Goal: Task Accomplishment & Management: Manage account settings

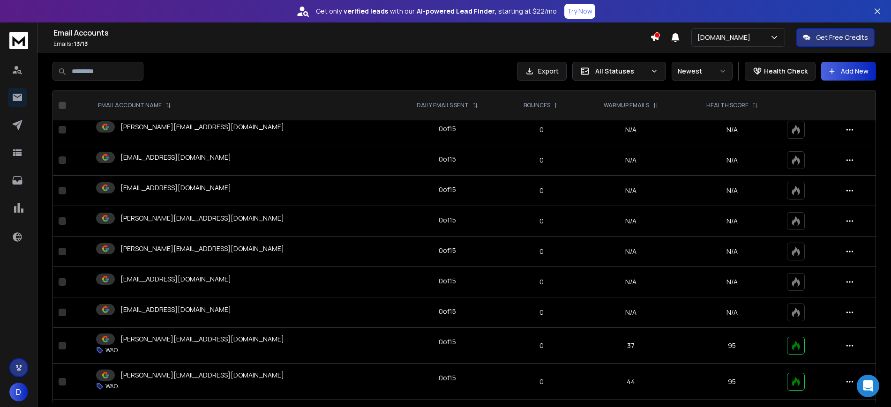
scroll to position [138, 0]
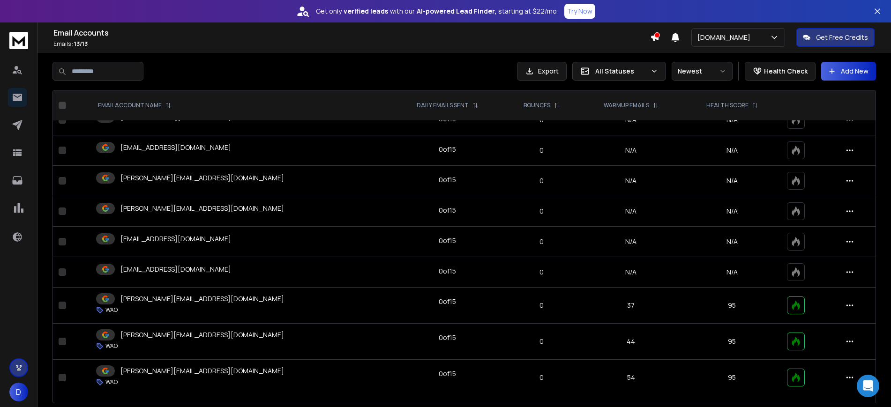
click at [64, 269] on button "button" at bounding box center [62, 272] width 7 height 7
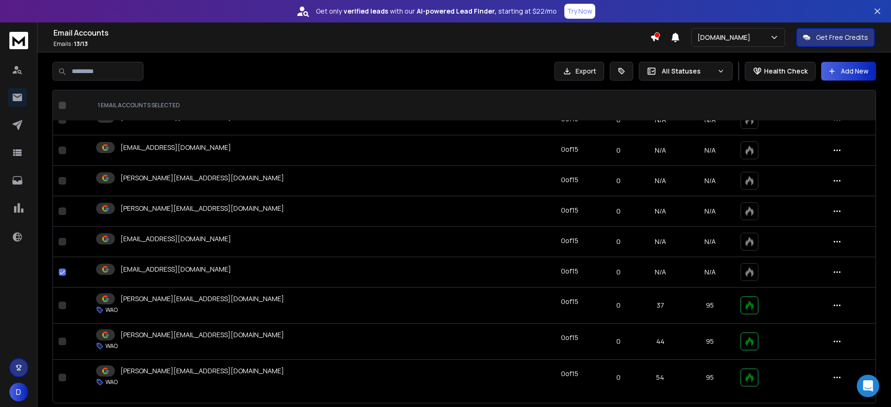
click at [60, 245] on button "button" at bounding box center [62, 241] width 7 height 7
click at [60, 210] on button "button" at bounding box center [62, 211] width 7 height 7
click at [57, 169] on td at bounding box center [71, 181] width 37 height 30
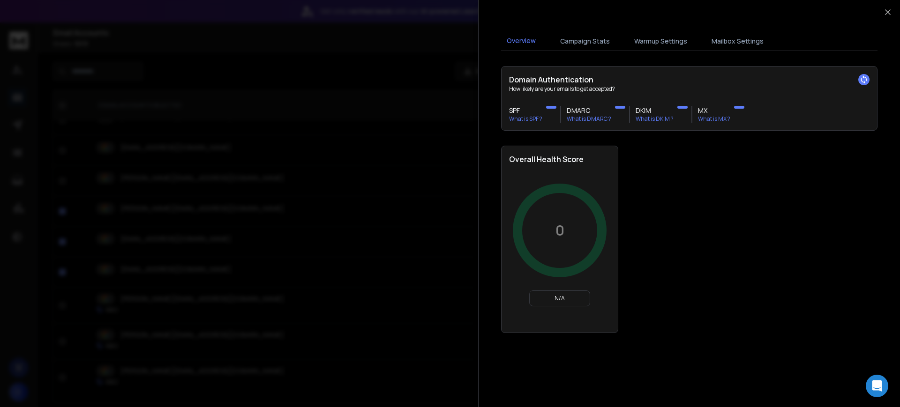
click at [293, 54] on div at bounding box center [450, 203] width 900 height 407
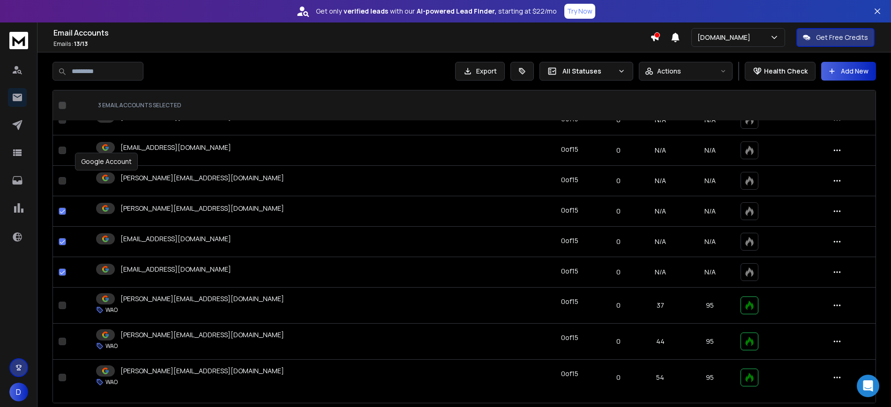
click at [64, 179] on button "button" at bounding box center [62, 180] width 7 height 7
click at [62, 147] on button "button" at bounding box center [62, 150] width 7 height 7
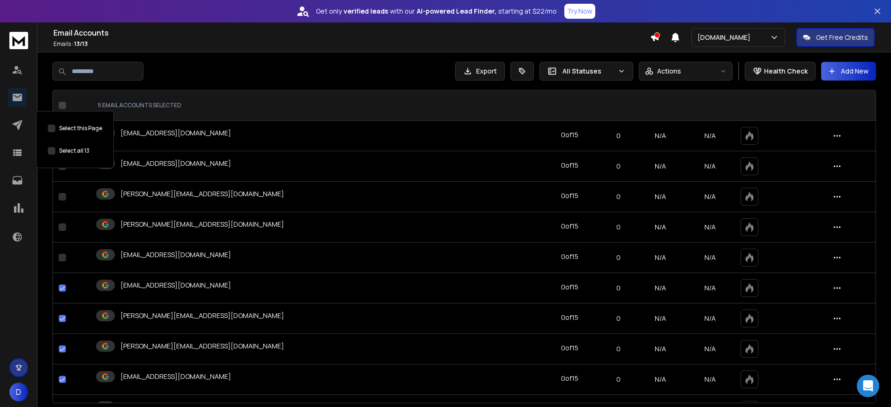
click at [67, 103] on div at bounding box center [75, 105] width 32 height 7
click at [63, 102] on button "button" at bounding box center [62, 105] width 7 height 7
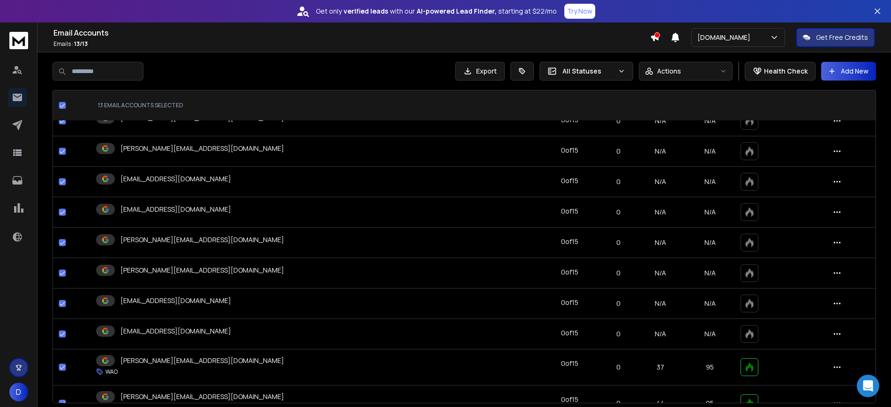
scroll to position [138, 0]
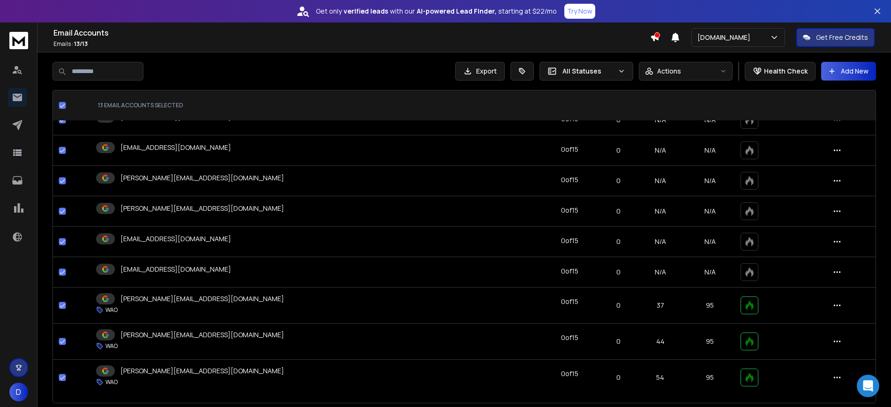
click at [58, 379] on td at bounding box center [71, 378] width 37 height 36
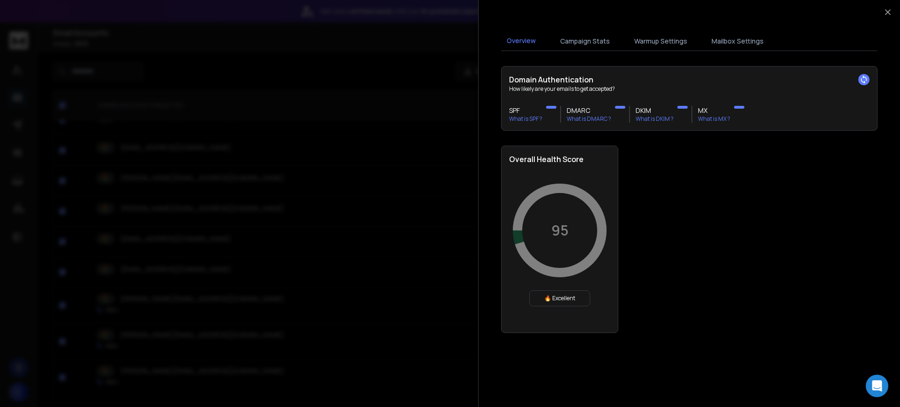
click at [134, 317] on div at bounding box center [450, 203] width 900 height 407
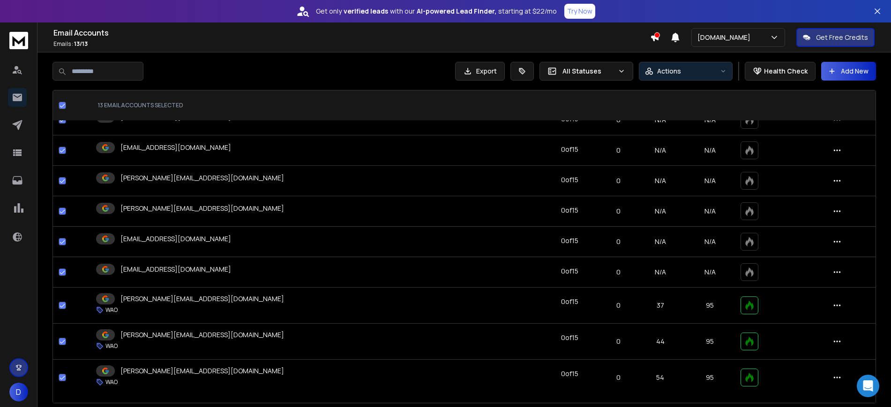
click at [710, 72] on div "Actions" at bounding box center [680, 71] width 71 height 9
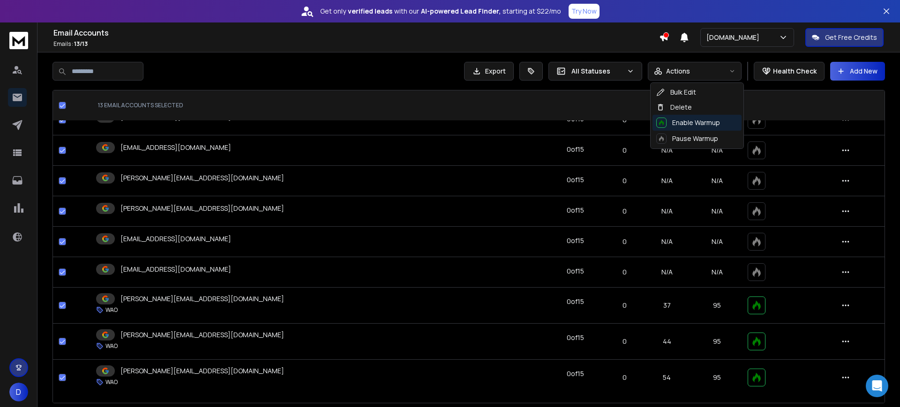
click at [709, 121] on div "Enable Warmup" at bounding box center [688, 123] width 64 height 10
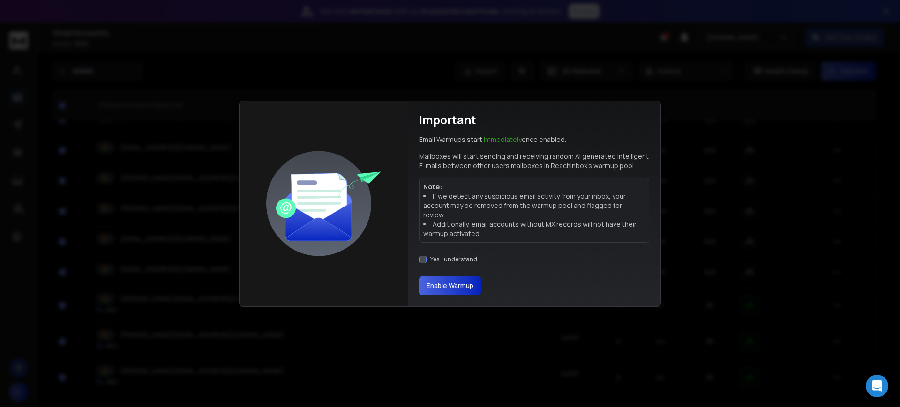
click at [425, 256] on button "Yes, I understand" at bounding box center [422, 259] width 7 height 7
click at [438, 277] on button "Enable Warmup" at bounding box center [450, 286] width 62 height 19
click at [441, 283] on div "Enable Warmup" at bounding box center [456, 286] width 75 height 19
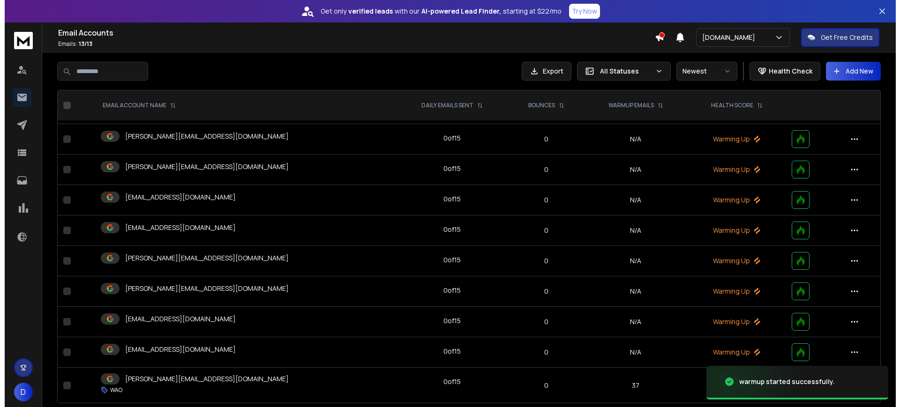
scroll to position [0, 0]
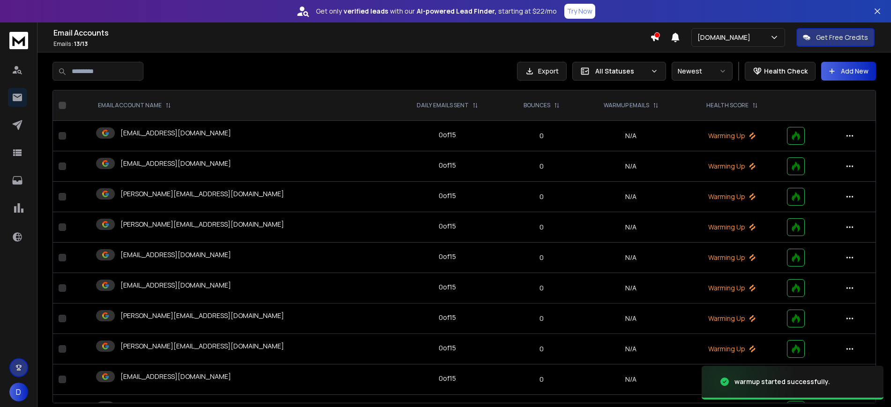
click at [846, 134] on button at bounding box center [850, 136] width 40 height 16
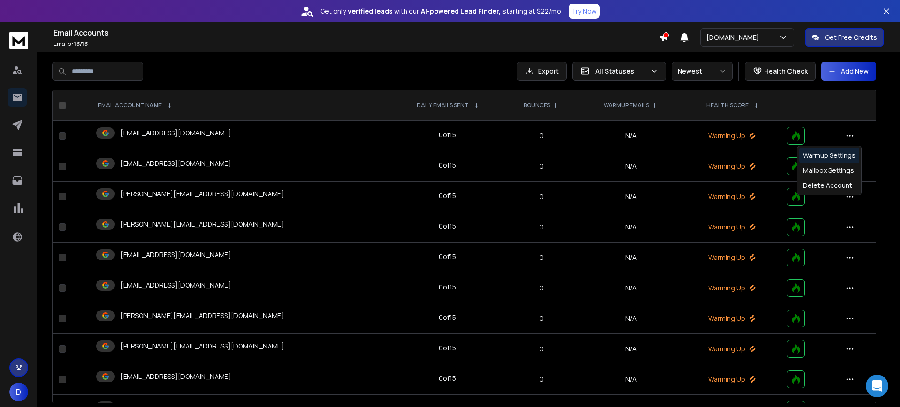
click at [832, 150] on div "Warmup Settings" at bounding box center [829, 155] width 60 height 15
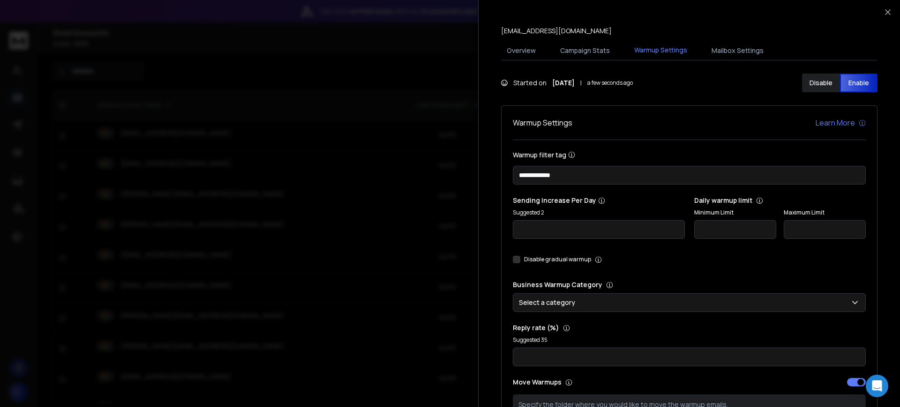
drag, startPoint x: 603, startPoint y: 224, endPoint x: 483, endPoint y: 230, distance: 120.2
click at [483, 230] on div "**********" at bounding box center [689, 203] width 422 height 407
type input "*"
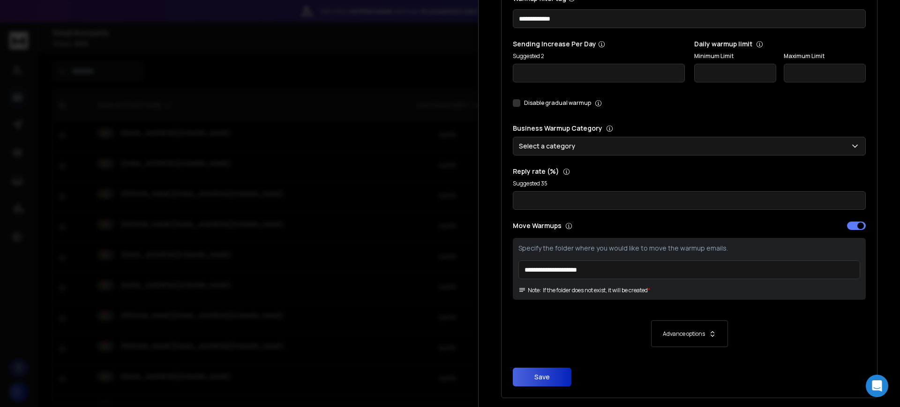
scroll to position [174, 0]
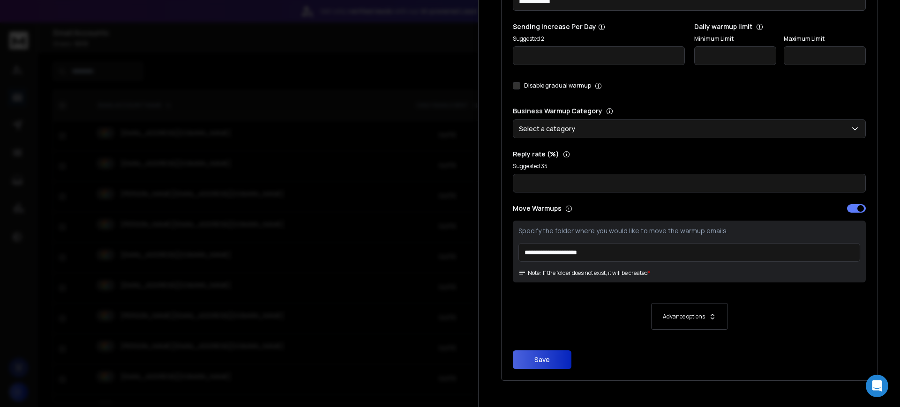
type input "*"
drag, startPoint x: 565, startPoint y: 185, endPoint x: 426, endPoint y: 183, distance: 139.7
click at [427, 184] on body "Get only verified leads with our AI-powered Lead Finder, starting at $22/mo Try…" at bounding box center [445, 203] width 891 height 407
type input "**"
click at [513, 351] on button "Save" at bounding box center [542, 360] width 59 height 19
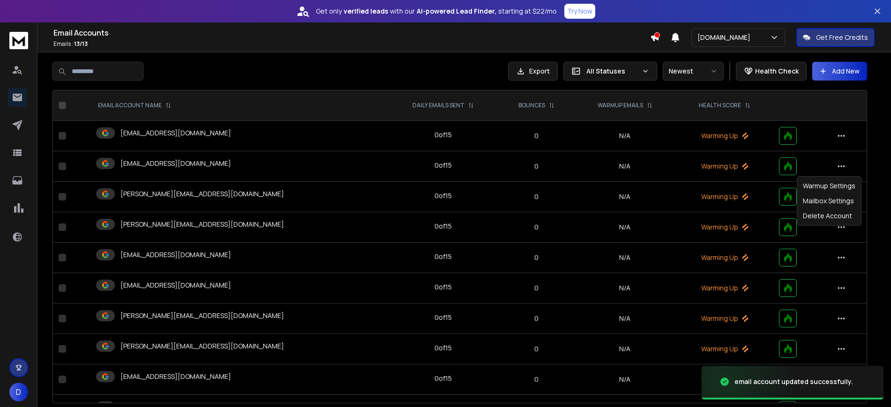
click at [832, 163] on button at bounding box center [841, 166] width 39 height 16
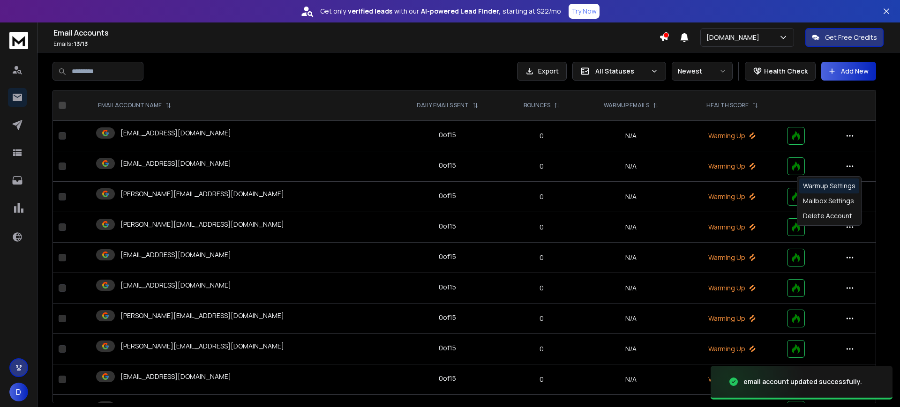
click at [818, 186] on div "Warmup Settings" at bounding box center [829, 186] width 60 height 15
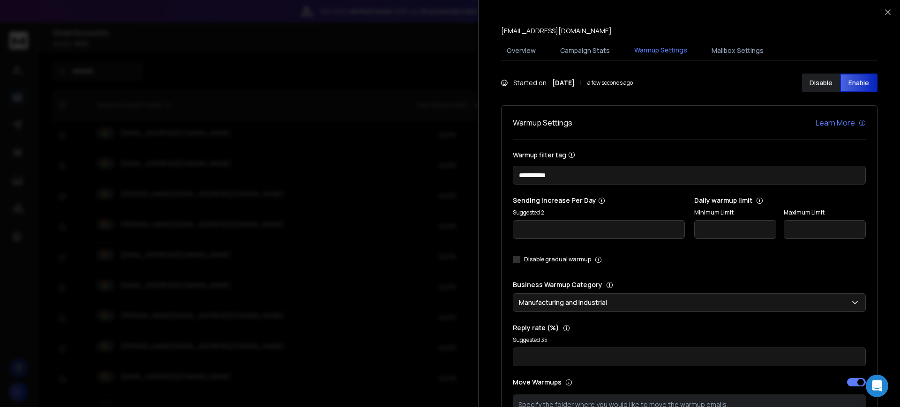
drag, startPoint x: 534, startPoint y: 232, endPoint x: 500, endPoint y: 239, distance: 34.9
click at [500, 239] on div "**********" at bounding box center [689, 290] width 399 height 559
type input "*"
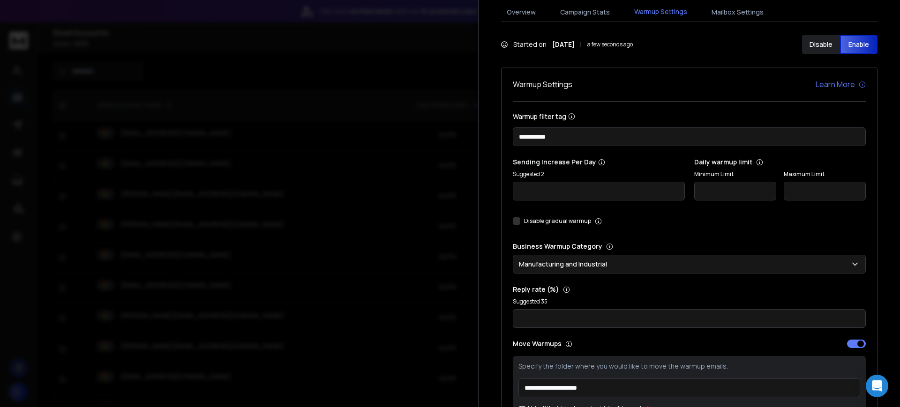
scroll to position [59, 0]
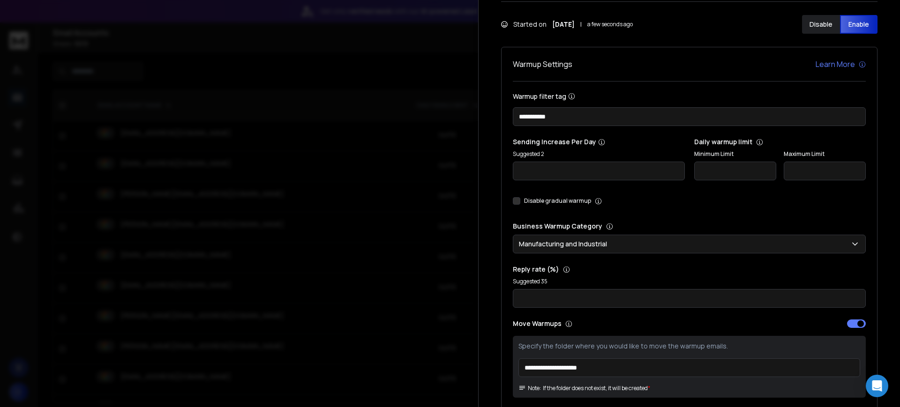
type input "*"
drag, startPoint x: 582, startPoint y: 294, endPoint x: 426, endPoint y: 313, distance: 157.2
click at [426, 313] on body "Get only verified leads with our AI-powered Lead Finder, starting at $22/mo Try…" at bounding box center [445, 203] width 891 height 407
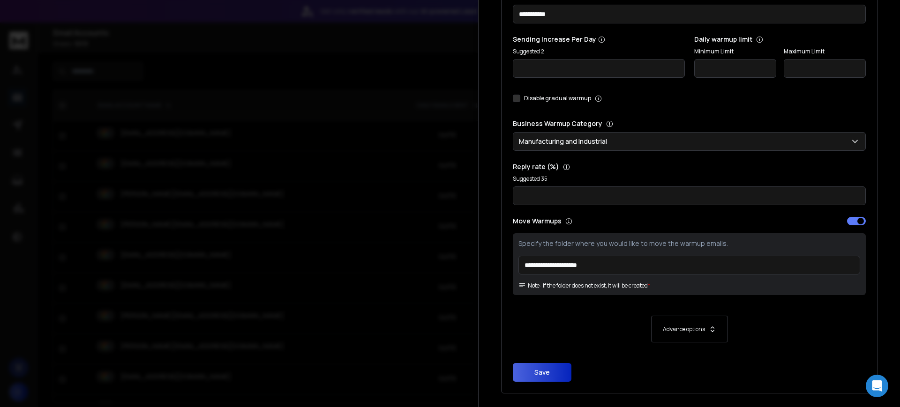
scroll to position [174, 0]
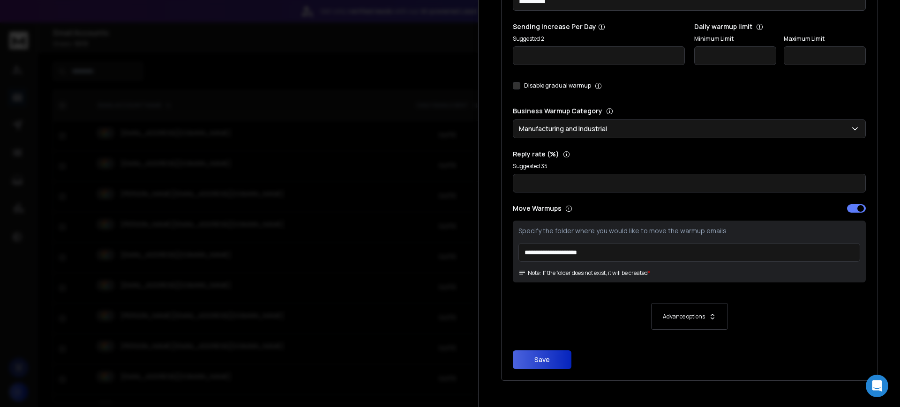
type input "**"
click at [552, 356] on button "Save" at bounding box center [542, 360] width 59 height 19
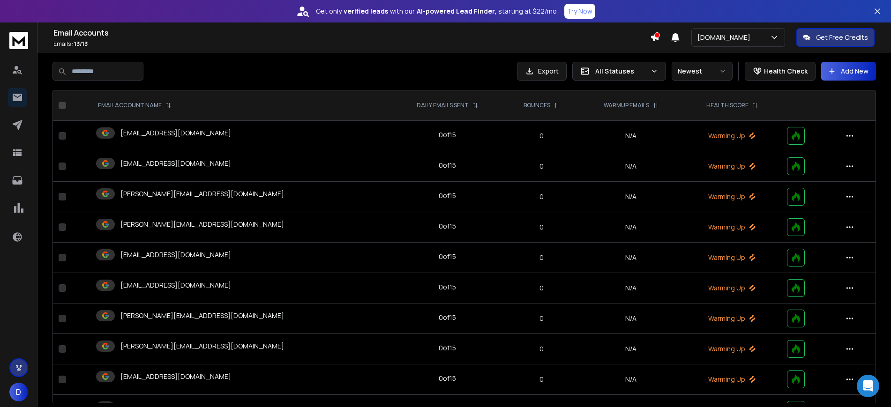
click at [847, 199] on button at bounding box center [850, 197] width 40 height 16
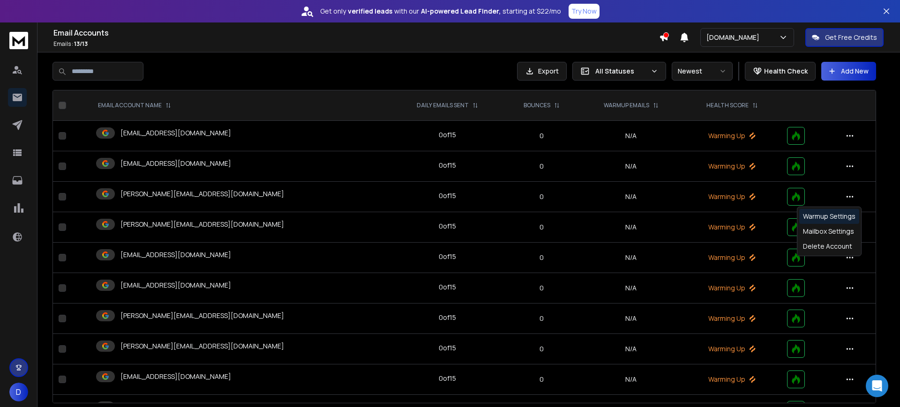
click at [822, 214] on div "Warmup Settings" at bounding box center [829, 216] width 60 height 15
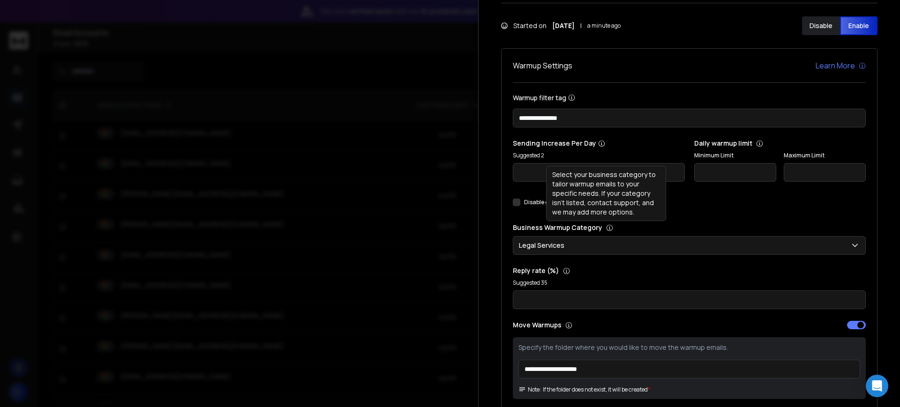
scroll to position [59, 0]
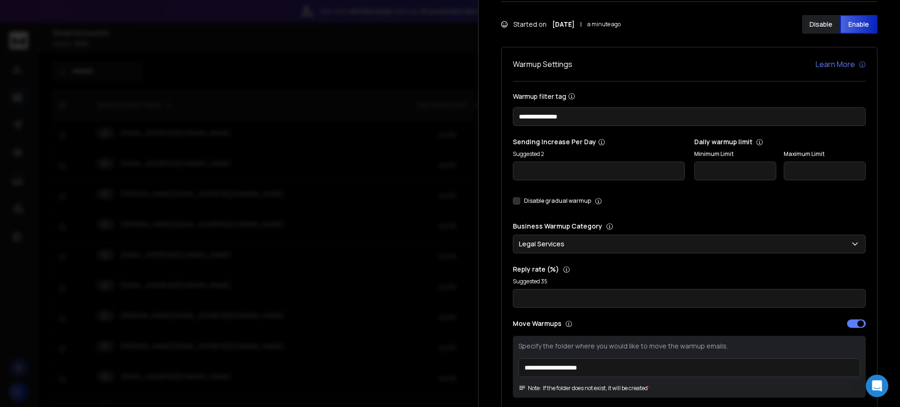
click at [579, 174] on input "*" at bounding box center [599, 171] width 172 height 19
type input "*"
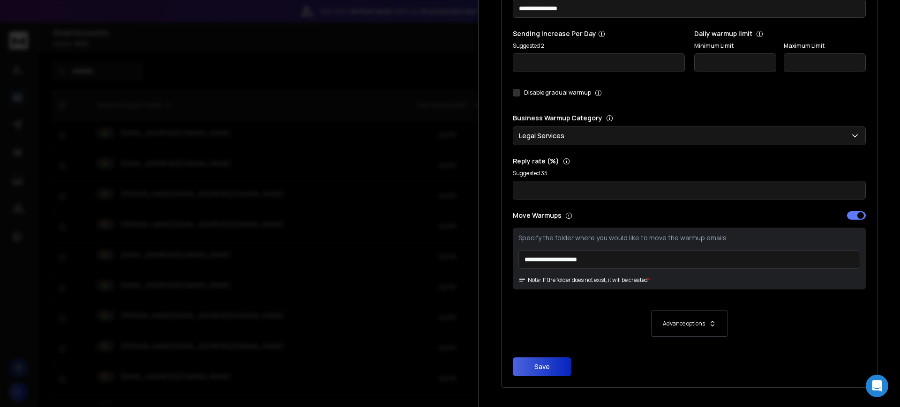
scroll to position [174, 0]
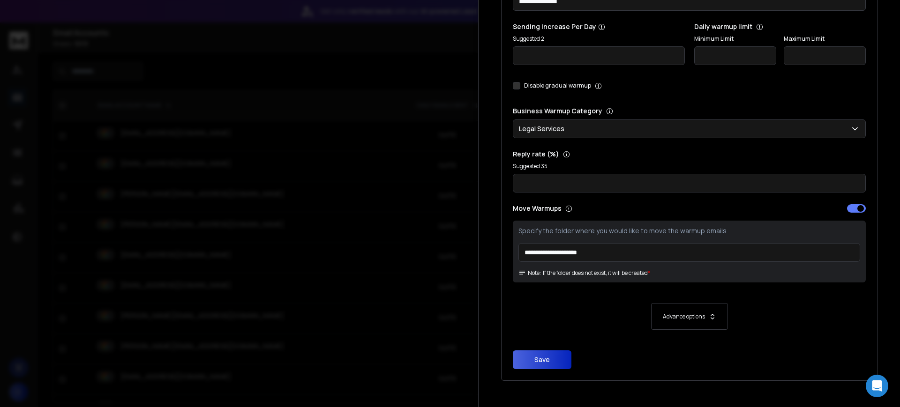
type input "*"
drag, startPoint x: 577, startPoint y: 182, endPoint x: 310, endPoint y: 201, distance: 267.3
click at [313, 203] on body "Get only verified leads with our AI-powered Lead Finder, starting at $22/mo Try…" at bounding box center [445, 203] width 891 height 407
type input "**"
click at [513, 351] on button "Save" at bounding box center [542, 360] width 59 height 19
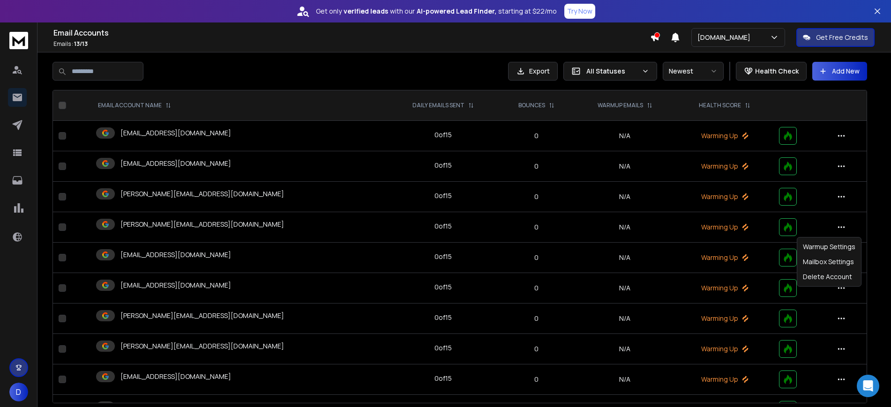
click at [840, 229] on icon at bounding box center [841, 227] width 8 height 8
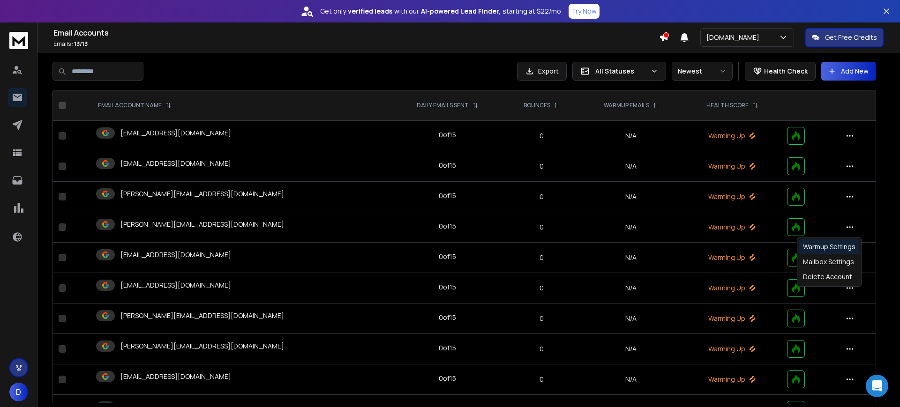
click at [814, 247] on div "Warmup Settings" at bounding box center [829, 246] width 60 height 15
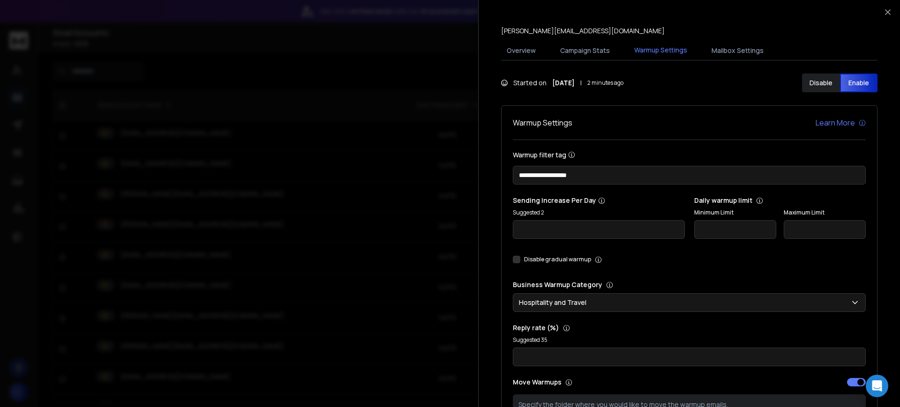
drag, startPoint x: 533, startPoint y: 232, endPoint x: 368, endPoint y: 232, distance: 165.0
click at [368, 232] on body "Get only verified leads with our AI-powered Lead Finder, starting at $22/mo Try…" at bounding box center [445, 203] width 891 height 407
type input "*"
type button "on"
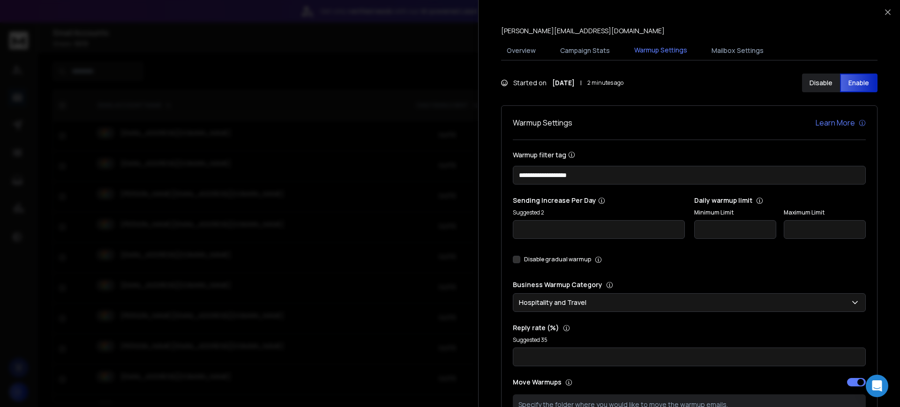
type input "**"
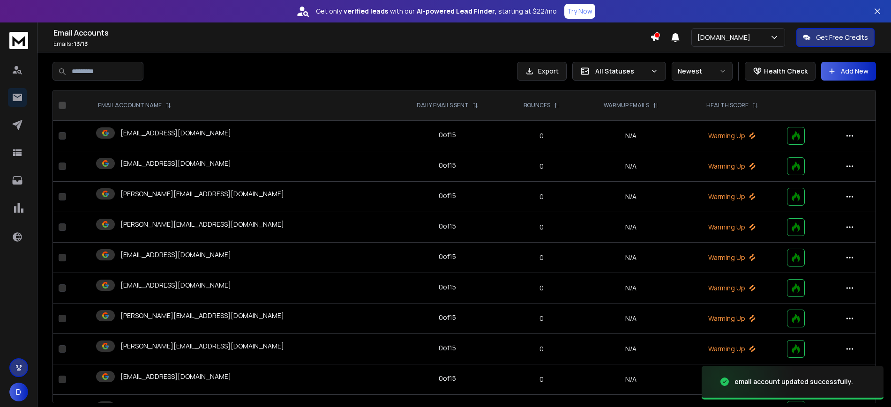
click at [845, 255] on icon at bounding box center [849, 258] width 8 height 8
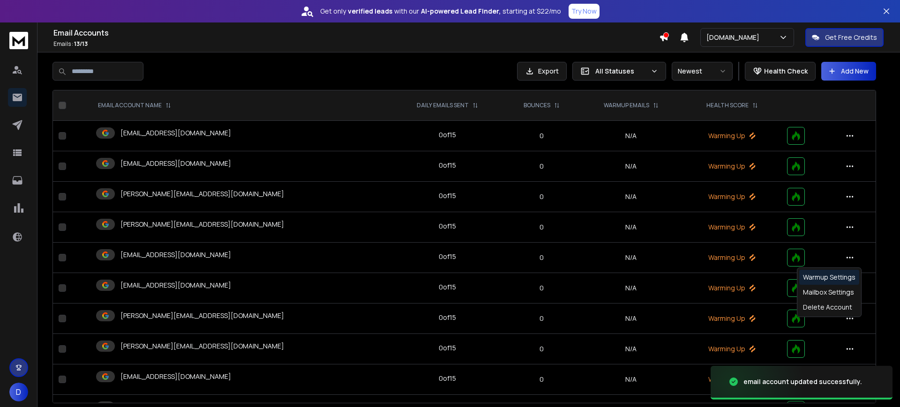
click at [821, 275] on div "Warmup Settings" at bounding box center [829, 277] width 60 height 15
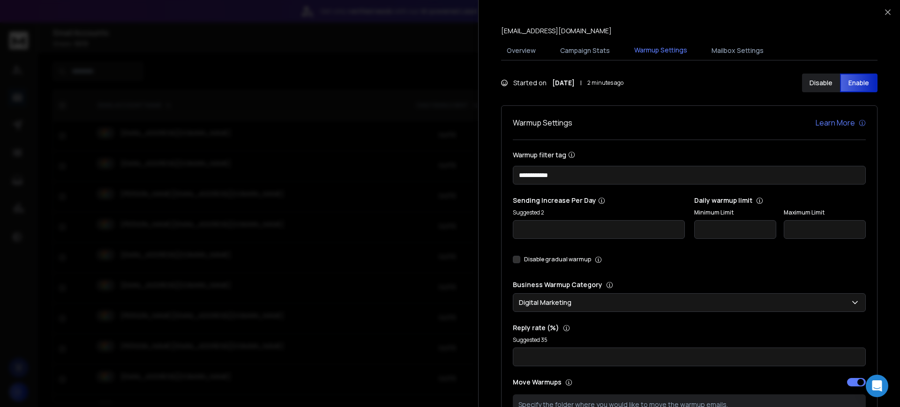
drag, startPoint x: 565, startPoint y: 226, endPoint x: 422, endPoint y: 227, distance: 143.4
click at [422, 227] on body "Get only verified leads with our AI-powered Lead Finder, starting at $22/mo Try…" at bounding box center [445, 203] width 891 height 407
type input "*"
type button "on"
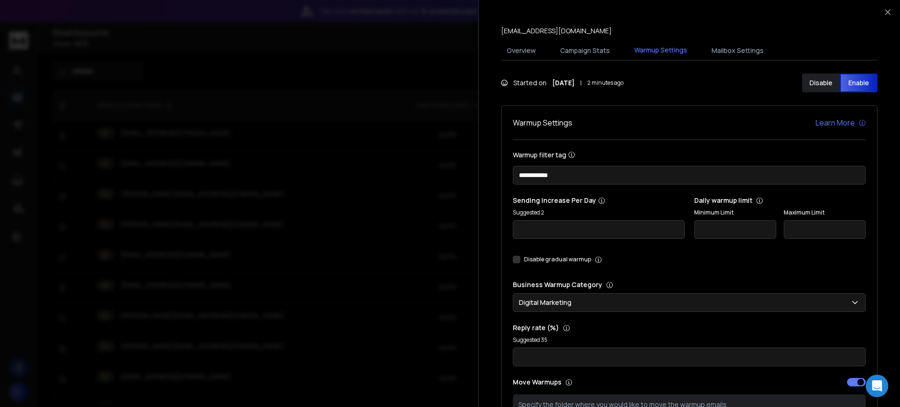
type input "**"
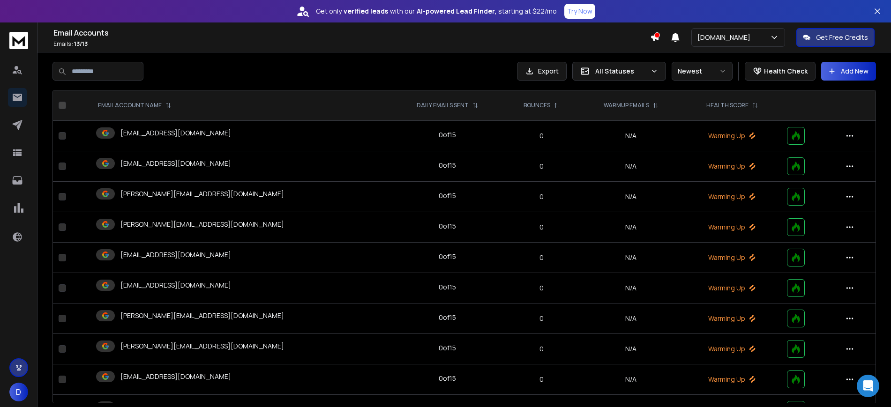
click at [845, 285] on icon at bounding box center [849, 288] width 8 height 8
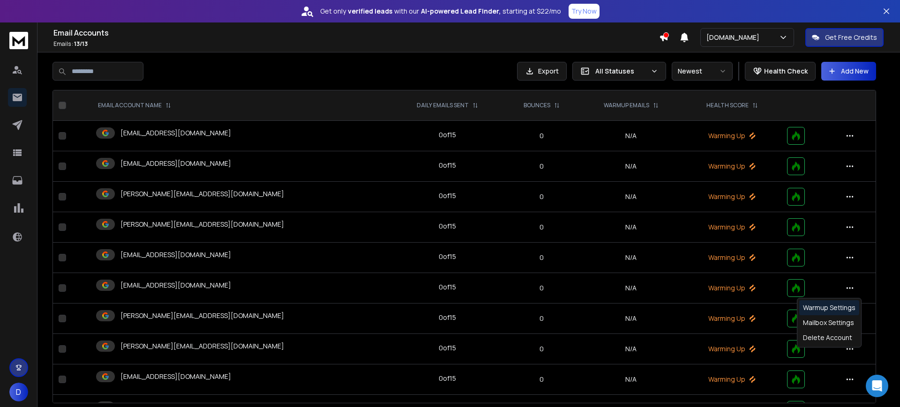
click at [826, 304] on div "Warmup Settings" at bounding box center [829, 307] width 60 height 15
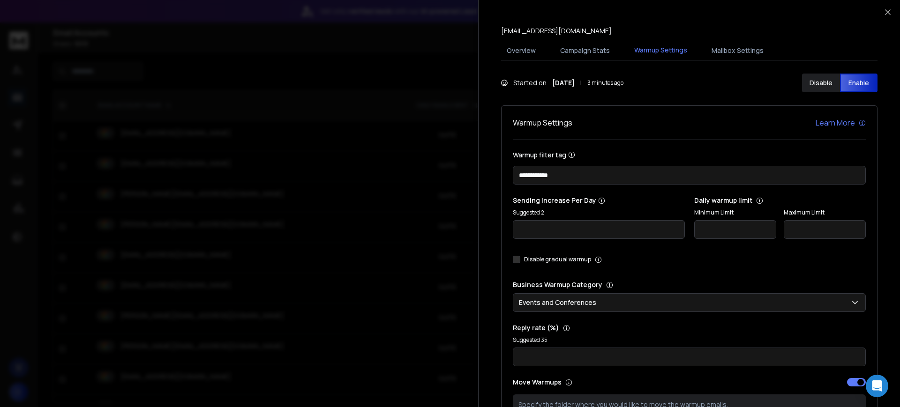
drag, startPoint x: 555, startPoint y: 219, endPoint x: 400, endPoint y: 228, distance: 155.4
click at [400, 228] on body "Get only verified leads with our AI-powered Lead Finder, starting at $22/mo Try…" at bounding box center [445, 203] width 891 height 407
type input "*"
type button "on"
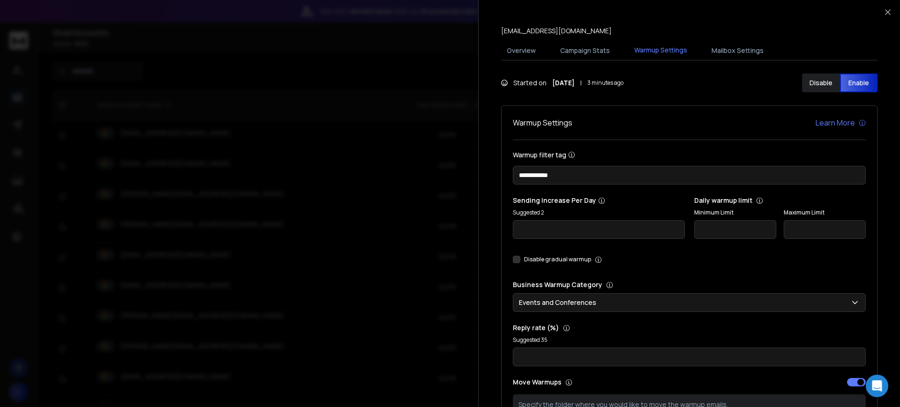
type input "**"
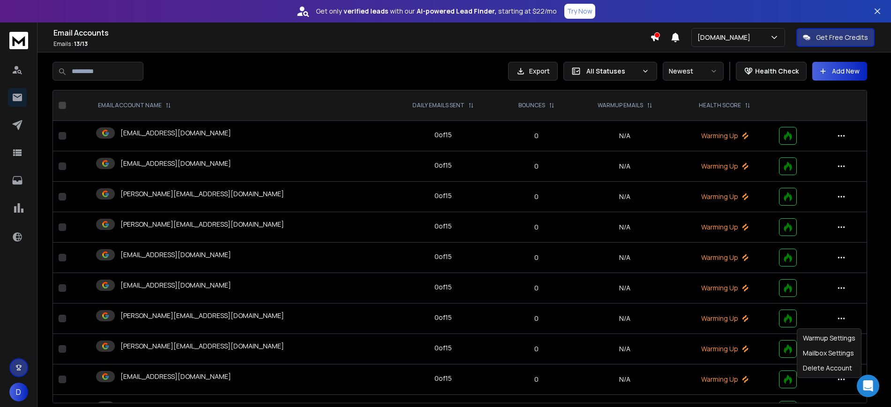
click at [841, 321] on icon at bounding box center [841, 318] width 8 height 8
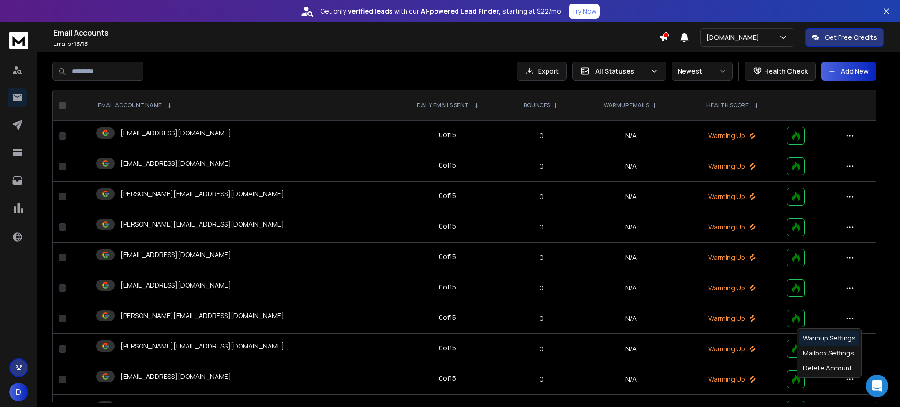
click at [830, 333] on div "Warmup Settings" at bounding box center [829, 338] width 60 height 15
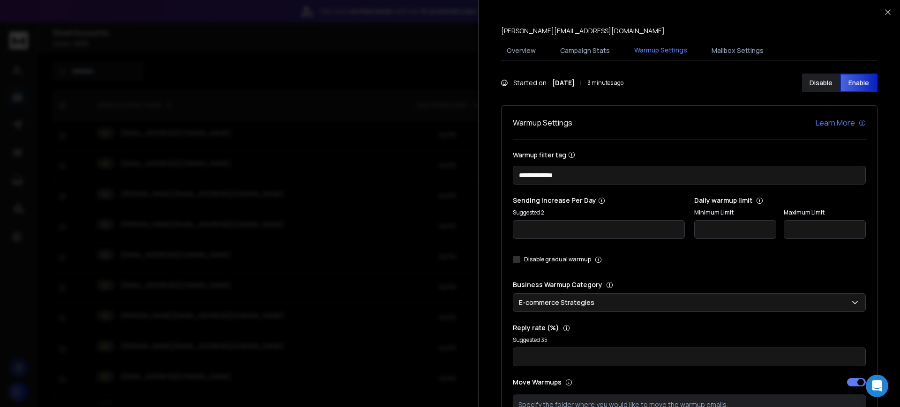
drag, startPoint x: 582, startPoint y: 219, endPoint x: 344, endPoint y: 219, distance: 238.1
click at [344, 219] on body "Get only verified leads with our AI-powered Lead Finder, starting at $22/mo Try…" at bounding box center [445, 203] width 891 height 407
drag, startPoint x: 547, startPoint y: 221, endPoint x: 458, endPoint y: 227, distance: 89.8
click at [458, 227] on body "Get only verified leads with our AI-powered Lead Finder, starting at $22/mo Try…" at bounding box center [445, 203] width 891 height 407
type input "*"
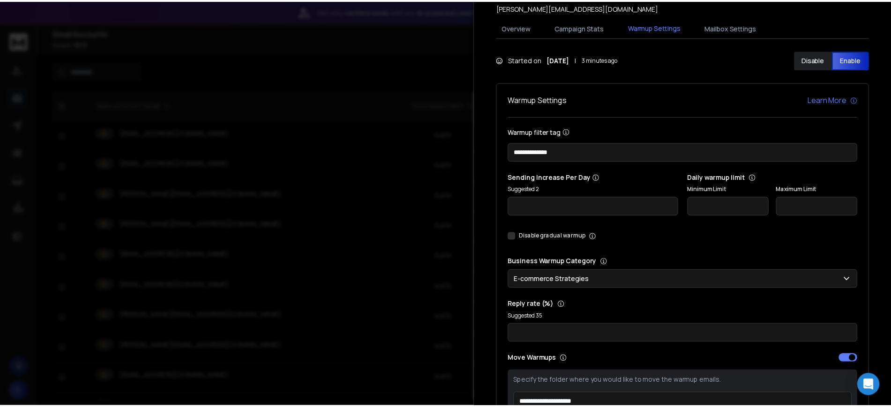
scroll to position [59, 0]
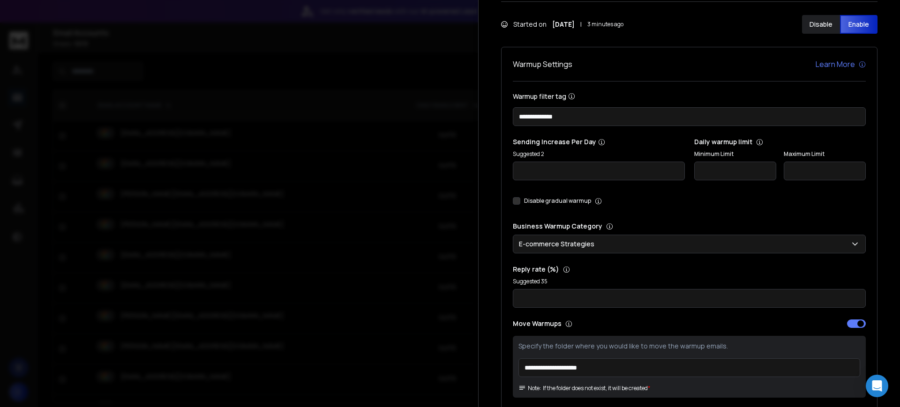
type input "*"
drag, startPoint x: 558, startPoint y: 299, endPoint x: 447, endPoint y: 299, distance: 111.1
click at [447, 299] on body "Get only verified leads with our AI-powered Lead Finder, starting at $22/mo Try…" at bounding box center [445, 203] width 891 height 407
type input "**"
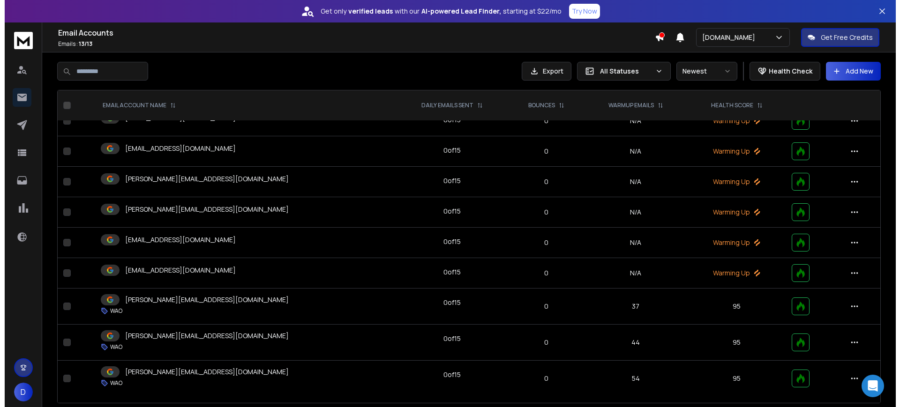
scroll to position [138, 0]
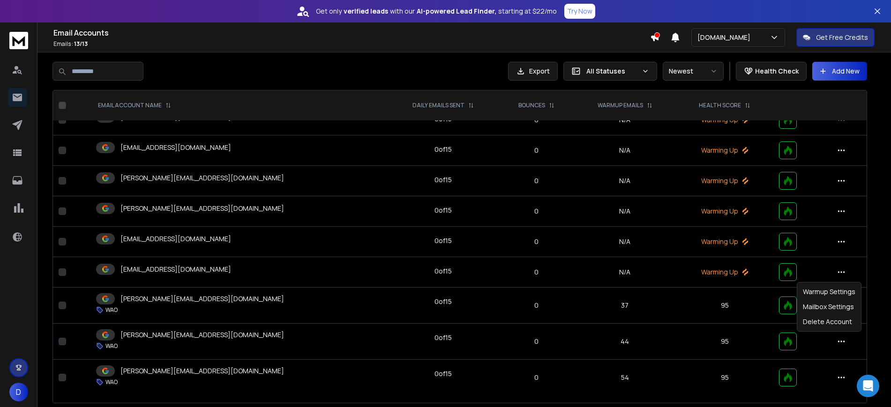
click at [840, 270] on icon at bounding box center [841, 272] width 8 height 8
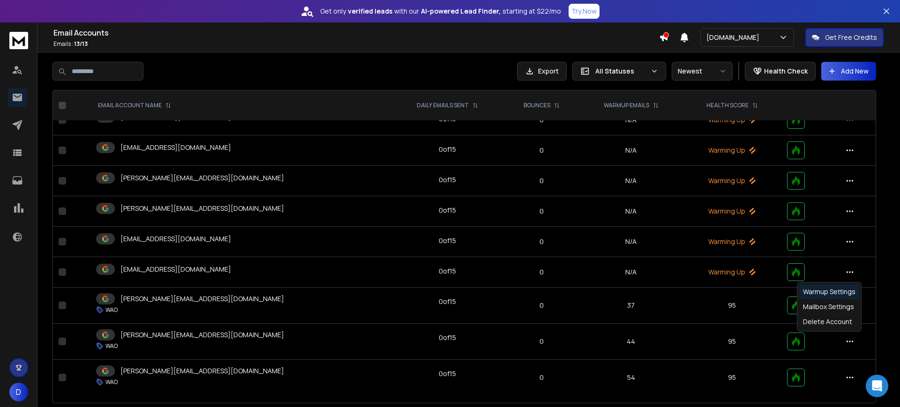
click at [834, 291] on div "Warmup Settings" at bounding box center [829, 291] width 60 height 15
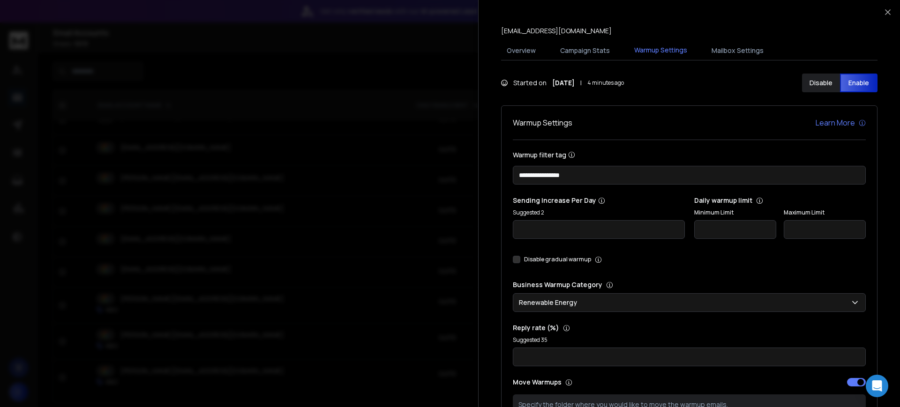
drag, startPoint x: 543, startPoint y: 224, endPoint x: 405, endPoint y: 225, distance: 137.8
click at [405, 225] on body "Get only verified leads with our AI-powered Lead Finder, starting at $22/mo Try…" at bounding box center [445, 203] width 891 height 407
type input "*"
type button "on"
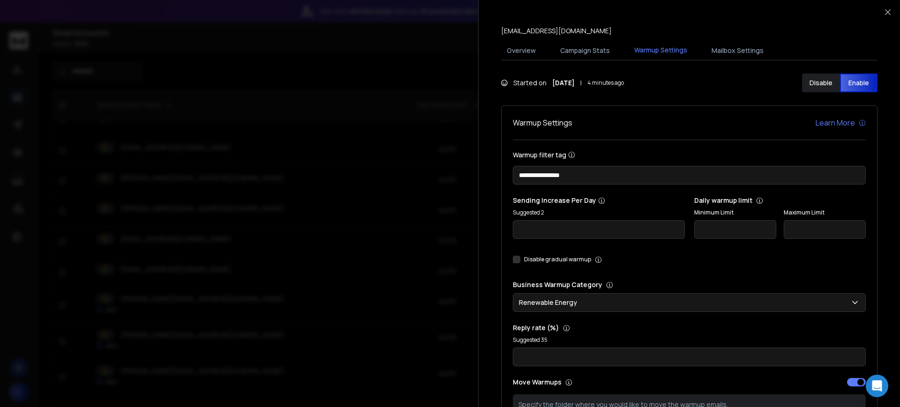
type input "**"
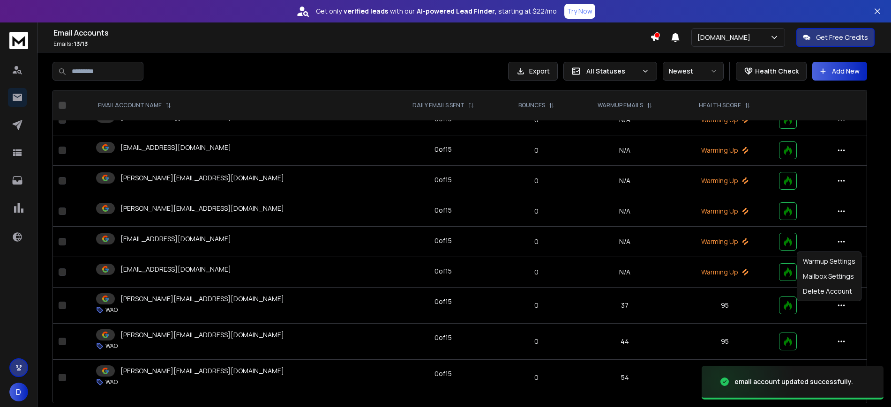
click at [838, 239] on icon at bounding box center [841, 242] width 8 height 8
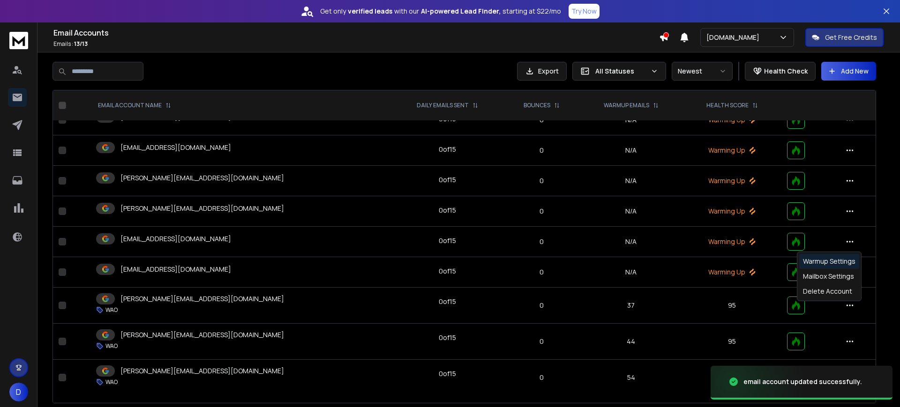
click at [823, 261] on div "Warmup Settings" at bounding box center [829, 261] width 60 height 15
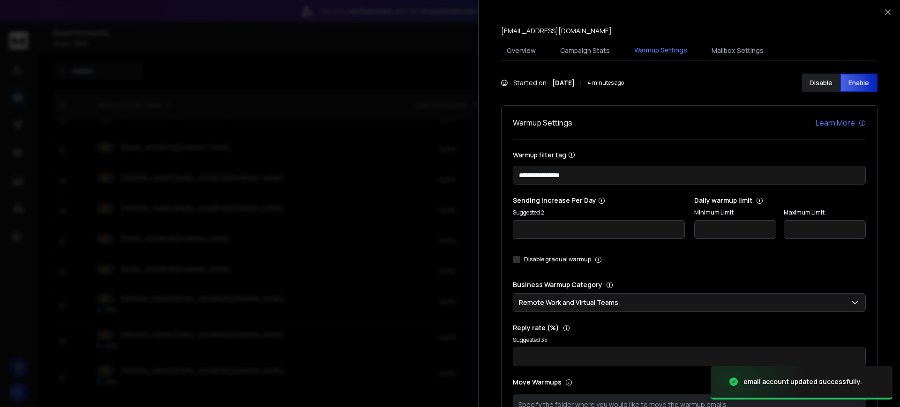
click at [580, 45] on button "Campaign Stats" at bounding box center [584, 50] width 61 height 21
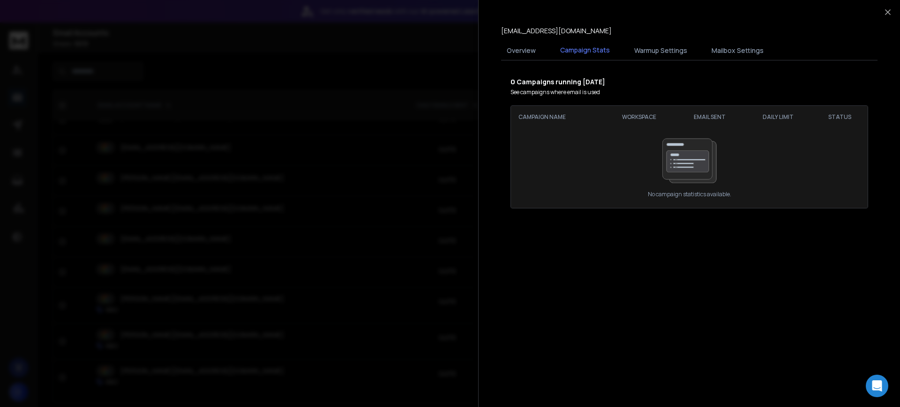
click at [657, 43] on button "Warmup Settings" at bounding box center [660, 50] width 64 height 21
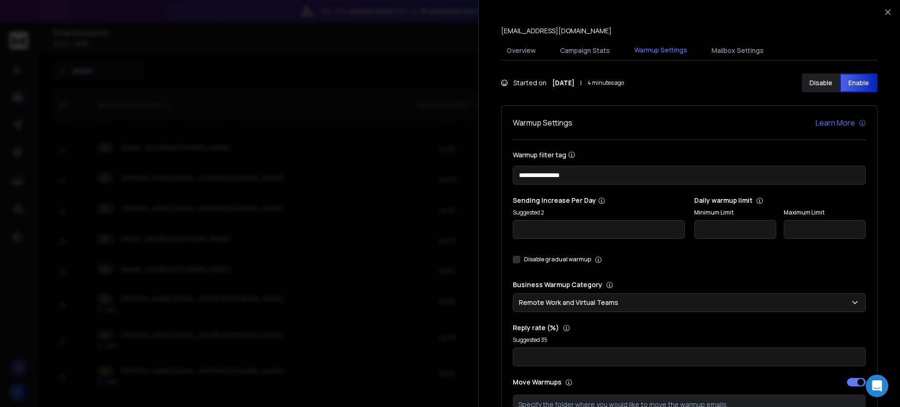
drag, startPoint x: 589, startPoint y: 228, endPoint x: 379, endPoint y: 232, distance: 210.0
click at [379, 232] on body "Get only verified leads with our AI-powered Lead Finder, starting at $22/mo Try…" at bounding box center [445, 203] width 891 height 407
type input "*"
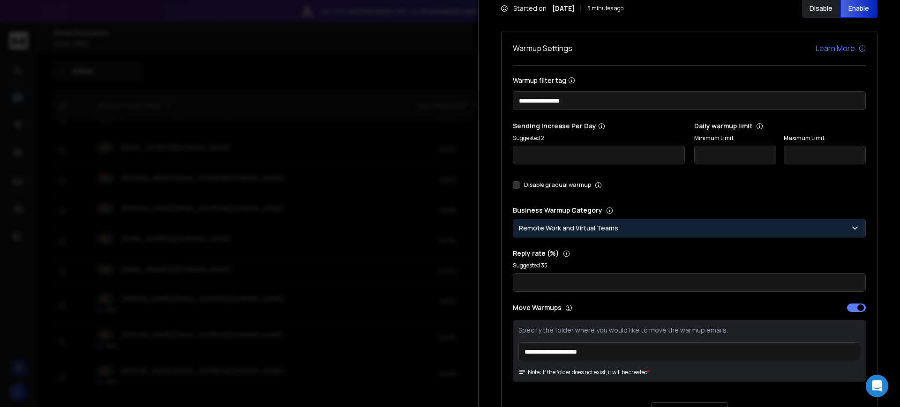
scroll to position [174, 0]
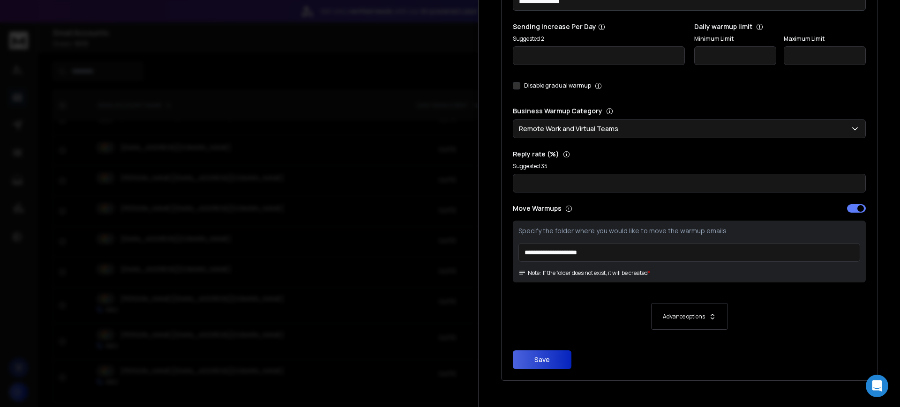
type input "*"
drag, startPoint x: 636, startPoint y: 179, endPoint x: 474, endPoint y: 190, distance: 162.6
click at [474, 190] on body "Get only verified leads with our AI-powered Lead Finder, starting at $22/mo Try…" at bounding box center [445, 203] width 891 height 407
type input "**"
click at [562, 354] on button "Save" at bounding box center [542, 360] width 59 height 19
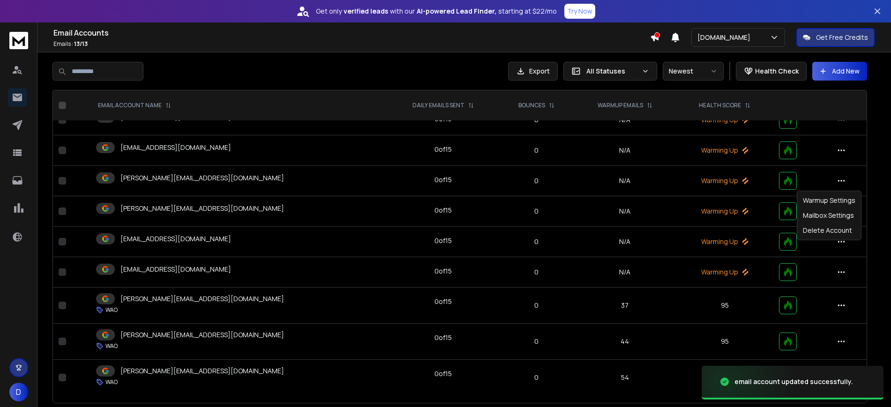
click at [839, 177] on icon at bounding box center [841, 181] width 8 height 8
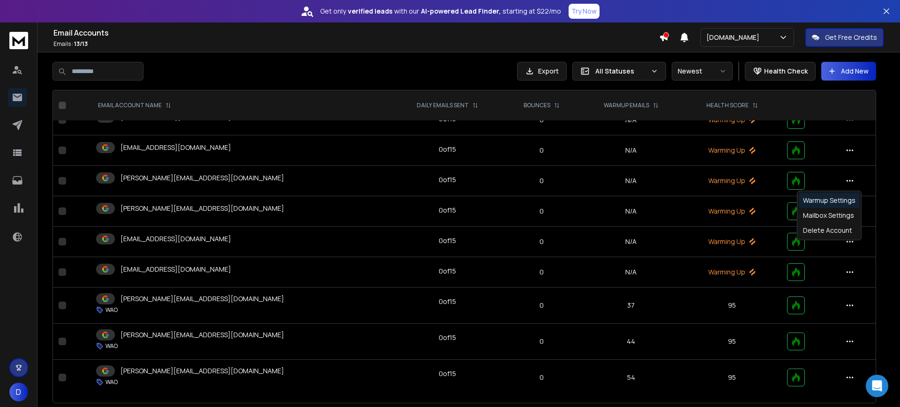
click at [828, 199] on div "Warmup Settings" at bounding box center [829, 200] width 60 height 15
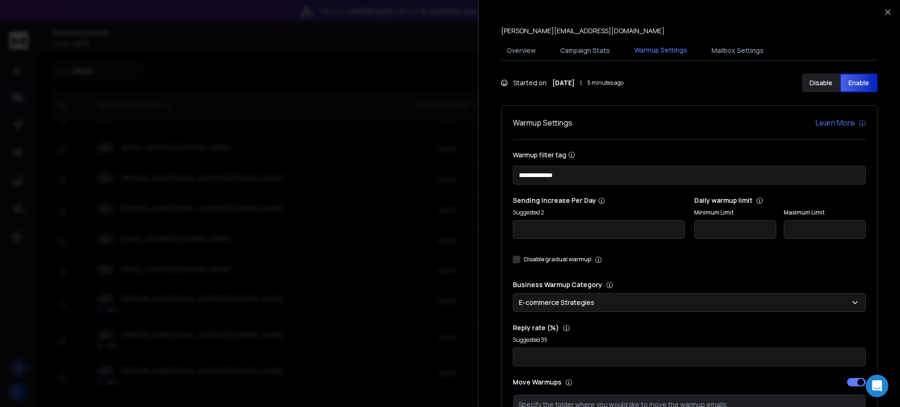
drag, startPoint x: 574, startPoint y: 235, endPoint x: 403, endPoint y: 236, distance: 171.1
click at [403, 236] on body "Get only verified leads with our AI-powered Lead Finder, starting at $22/mo Try…" at bounding box center [445, 203] width 891 height 407
click at [313, 226] on div at bounding box center [450, 203] width 900 height 407
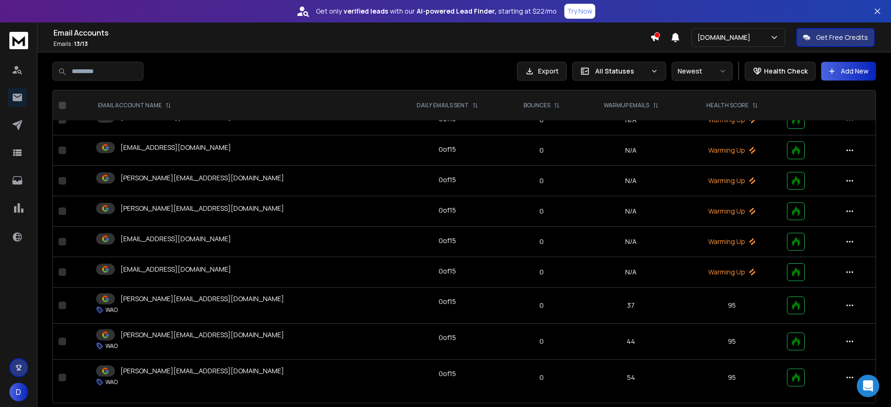
click at [845, 210] on icon at bounding box center [849, 211] width 8 height 8
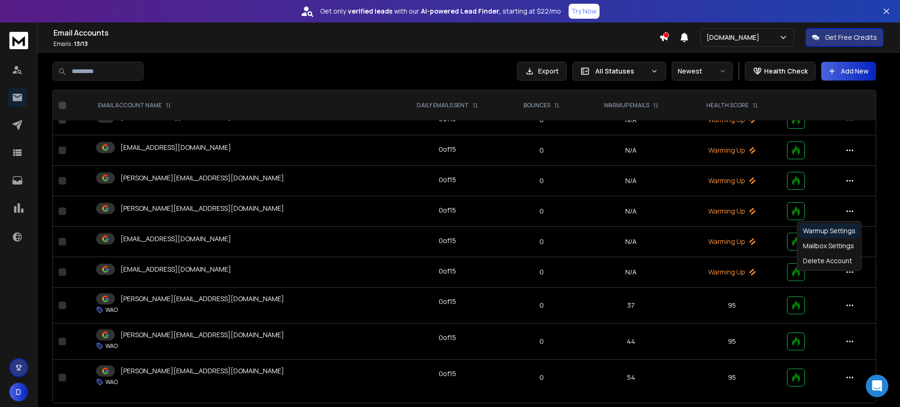
click at [820, 228] on div "Warmup Settings" at bounding box center [829, 231] width 60 height 15
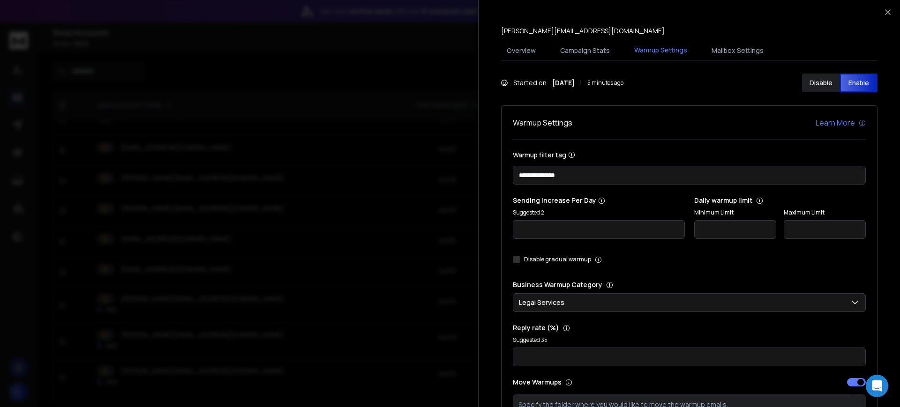
drag, startPoint x: 541, startPoint y: 223, endPoint x: 391, endPoint y: 221, distance: 149.5
click at [391, 221] on body "Get only verified leads with our AI-powered Lead Finder, starting at $22/mo Try…" at bounding box center [445, 203] width 891 height 407
type input "*"
click at [732, 239] on input "*" at bounding box center [735, 229] width 82 height 19
click at [732, 237] on input "*" at bounding box center [735, 229] width 82 height 19
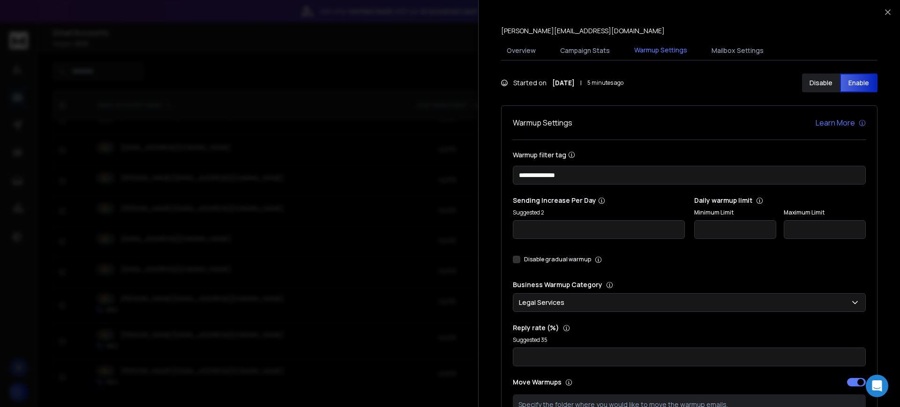
click at [732, 237] on input "*" at bounding box center [735, 229] width 82 height 19
drag, startPoint x: 724, startPoint y: 228, endPoint x: 610, endPoint y: 227, distance: 114.4
click at [613, 228] on div "Sending Increase Per Day Suggested 2 * Daily warmup limit Minimum Limit * Maxim…" at bounding box center [689, 217] width 353 height 43
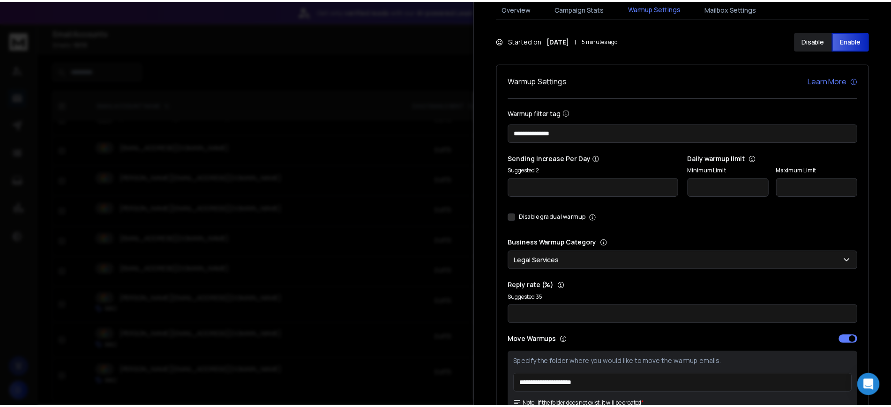
scroll to position [59, 0]
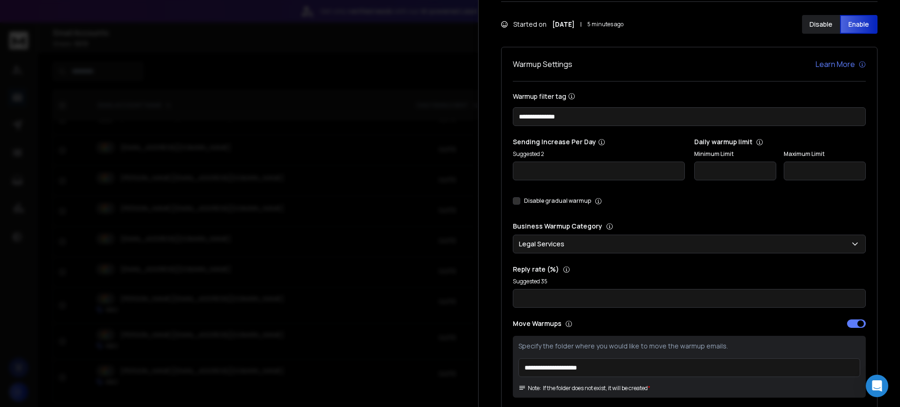
type input "*"
drag, startPoint x: 548, startPoint y: 292, endPoint x: 479, endPoint y: 291, distance: 69.4
click at [479, 291] on div "**********" at bounding box center [689, 203] width 422 height 407
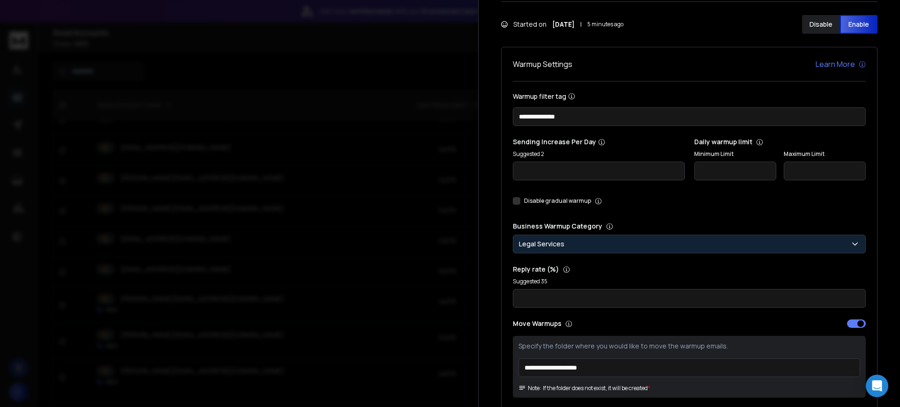
type input "**"
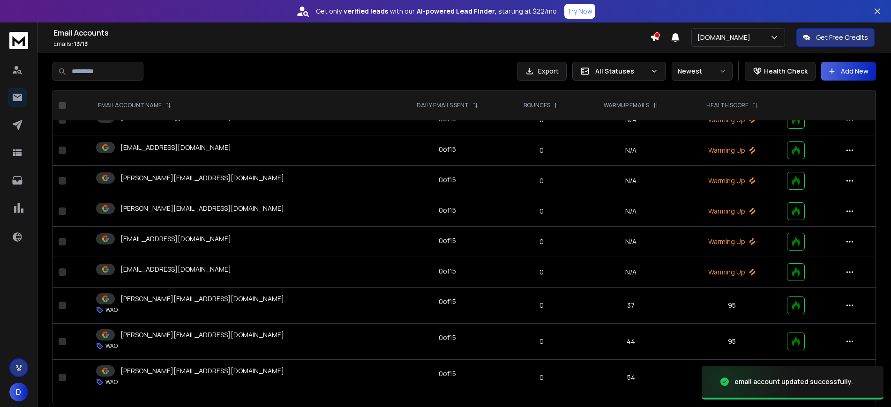
click at [835, 173] on button at bounding box center [850, 181] width 40 height 16
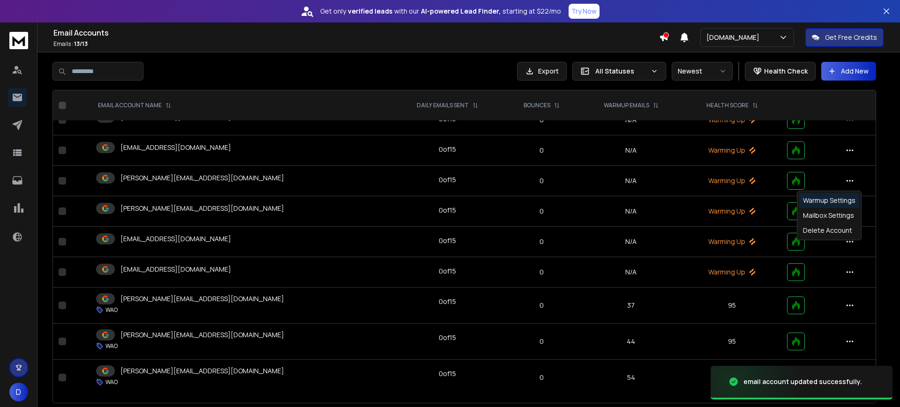
click at [825, 196] on div "Warmup Settings" at bounding box center [829, 200] width 60 height 15
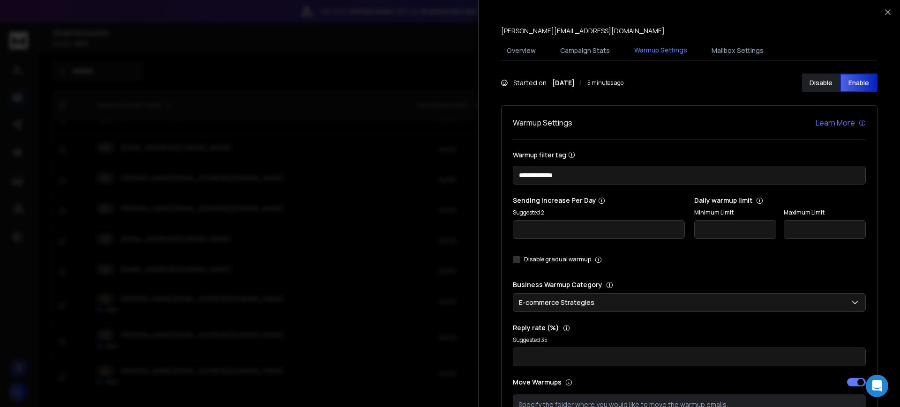
click at [420, 216] on div at bounding box center [450, 203] width 900 height 407
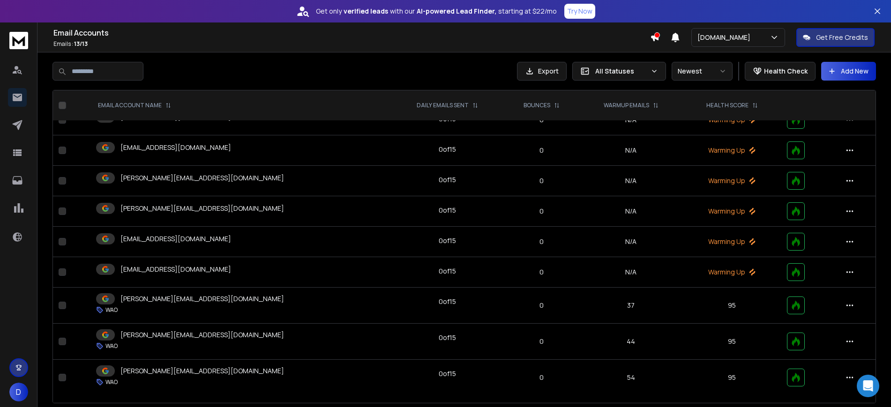
click at [847, 151] on button at bounding box center [850, 150] width 40 height 16
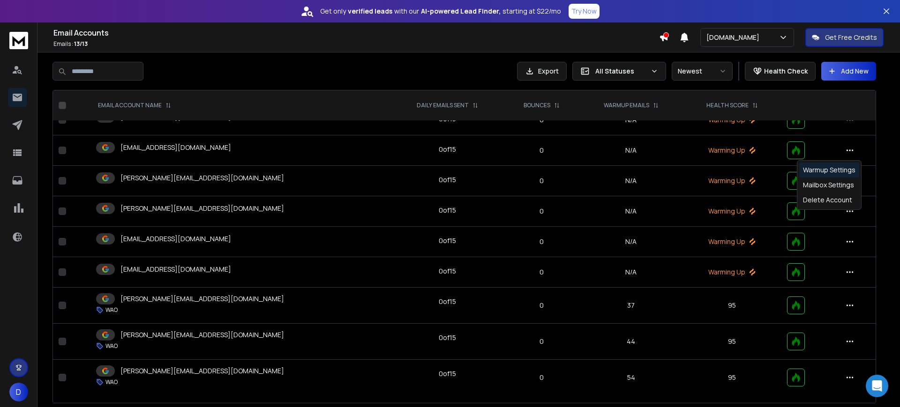
click at [826, 167] on div "Warmup Settings" at bounding box center [829, 170] width 60 height 15
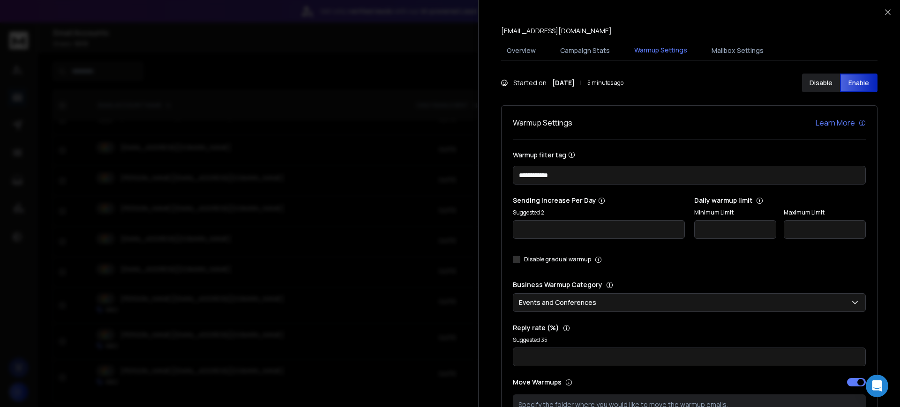
click at [229, 212] on div at bounding box center [450, 203] width 900 height 407
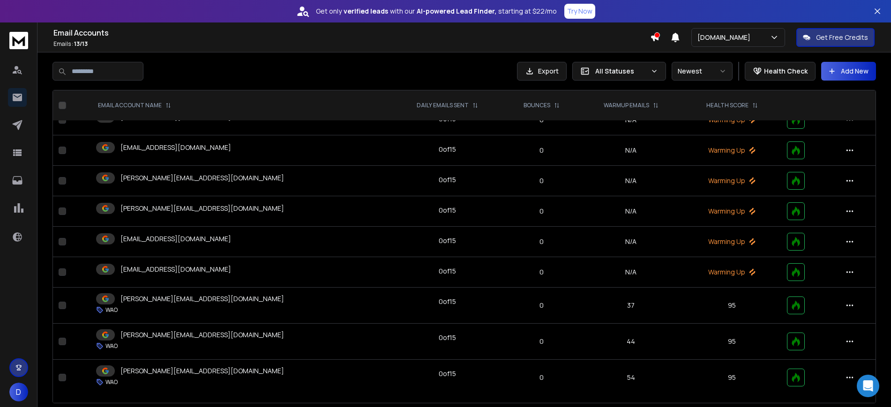
click at [845, 182] on button at bounding box center [850, 181] width 40 height 16
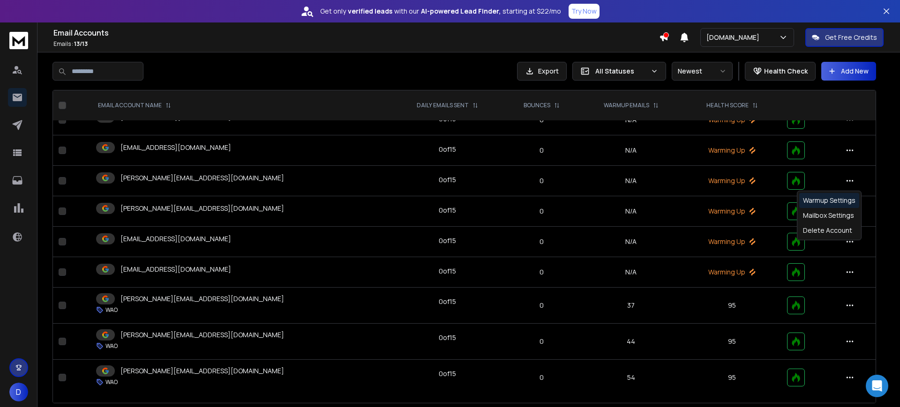
click at [820, 196] on div "Warmup Settings" at bounding box center [829, 200] width 60 height 15
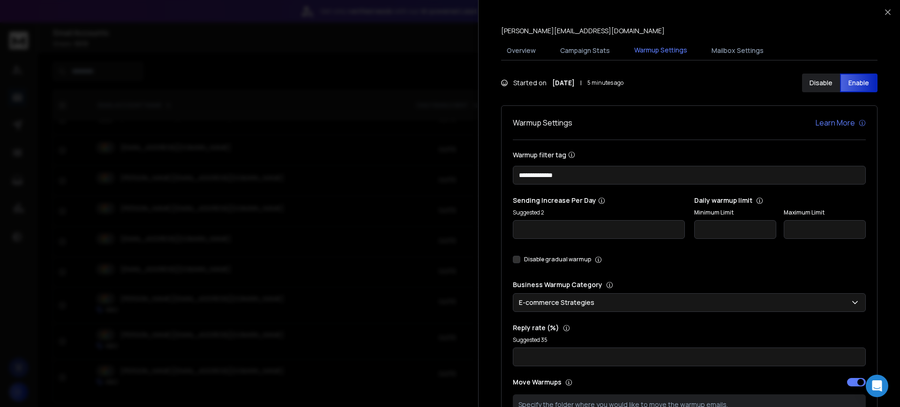
click at [451, 187] on div at bounding box center [450, 203] width 900 height 407
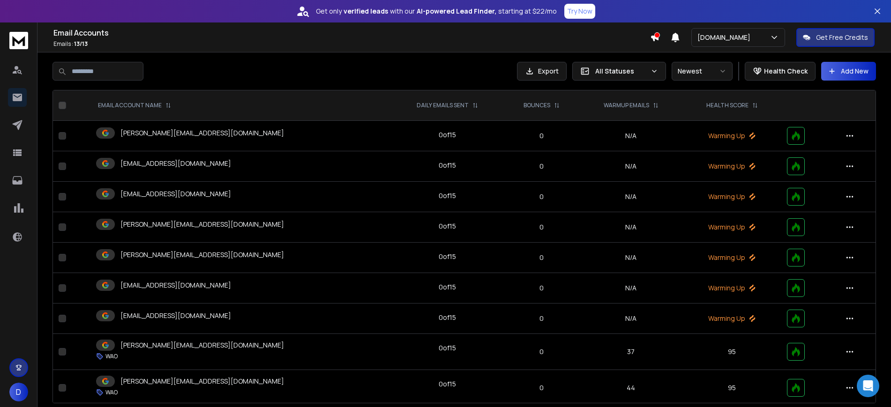
scroll to position [79, 0]
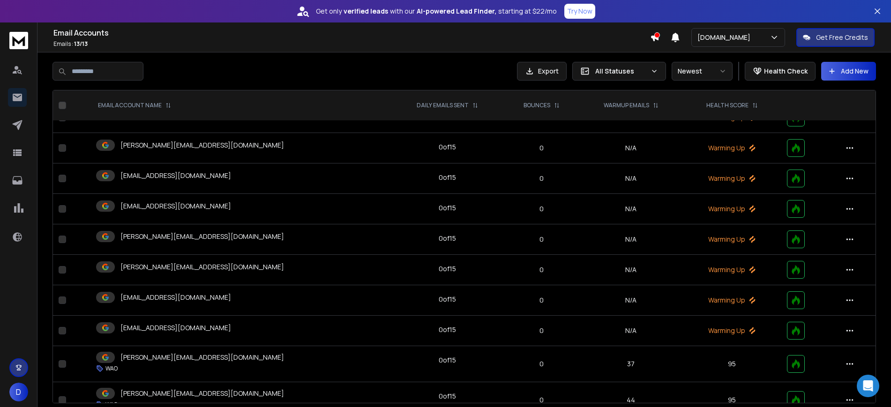
click at [845, 207] on icon at bounding box center [849, 209] width 8 height 8
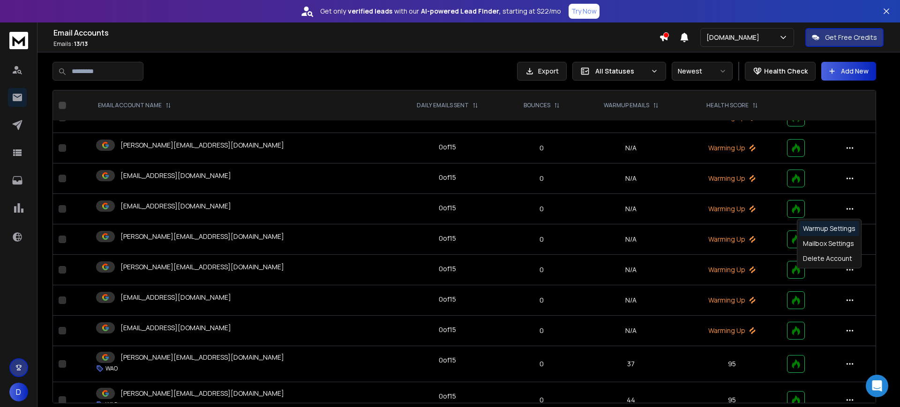
click at [832, 228] on div "Warmup Settings" at bounding box center [829, 228] width 60 height 15
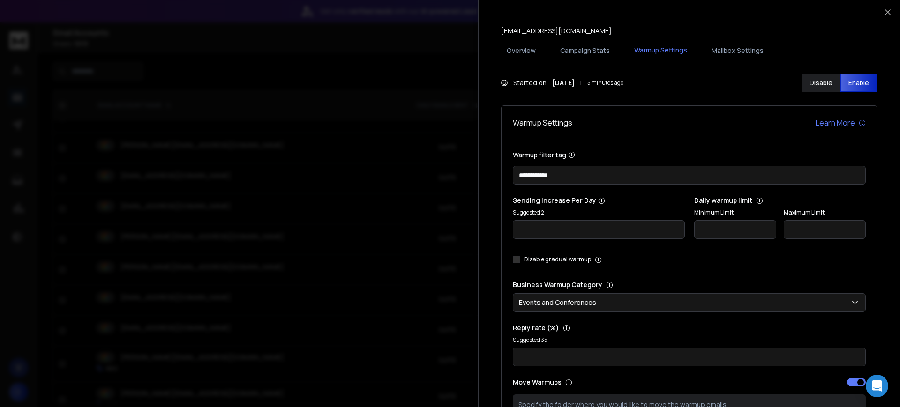
click at [400, 266] on div at bounding box center [450, 203] width 900 height 407
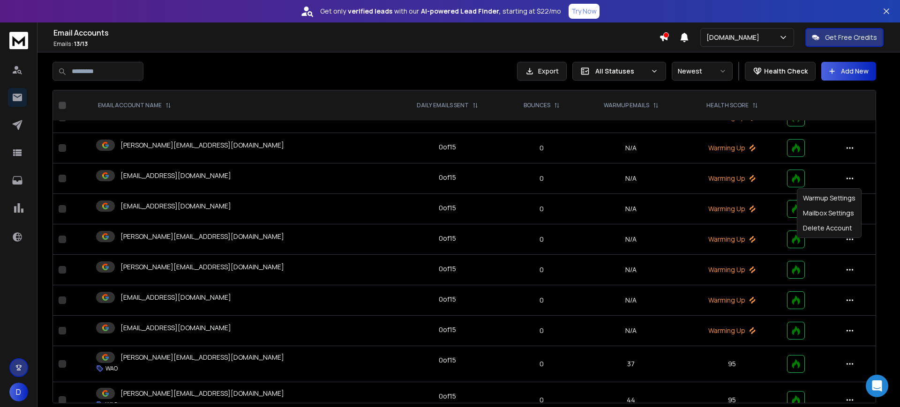
click at [845, 174] on icon at bounding box center [849, 178] width 8 height 8
click at [813, 197] on div "Warmup Settings" at bounding box center [829, 198] width 60 height 15
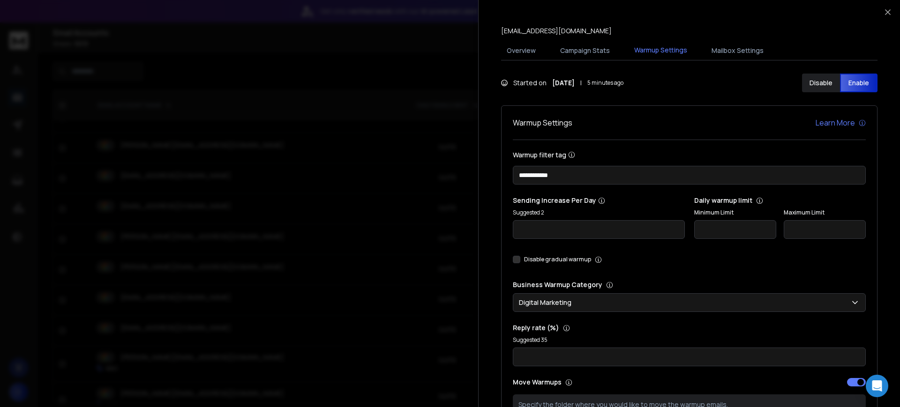
click at [390, 207] on div at bounding box center [450, 203] width 900 height 407
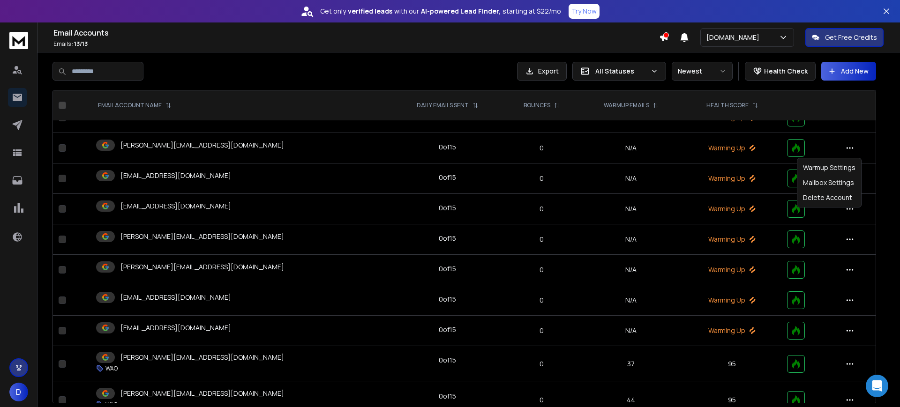
click at [843, 152] on button at bounding box center [850, 148] width 40 height 16
click at [829, 170] on div "Warmup Settings" at bounding box center [829, 167] width 60 height 15
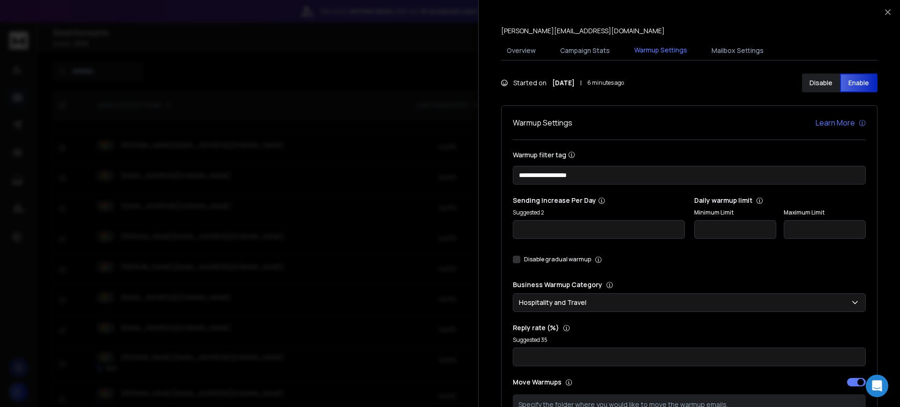
click at [125, 216] on div at bounding box center [450, 203] width 900 height 407
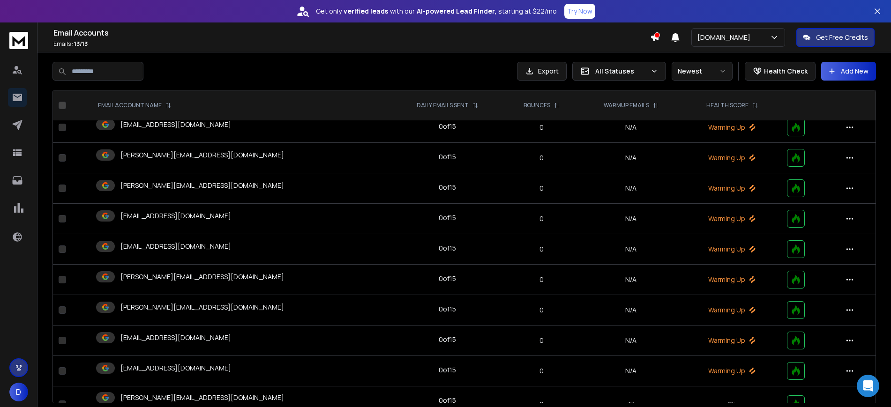
scroll to position [21, 0]
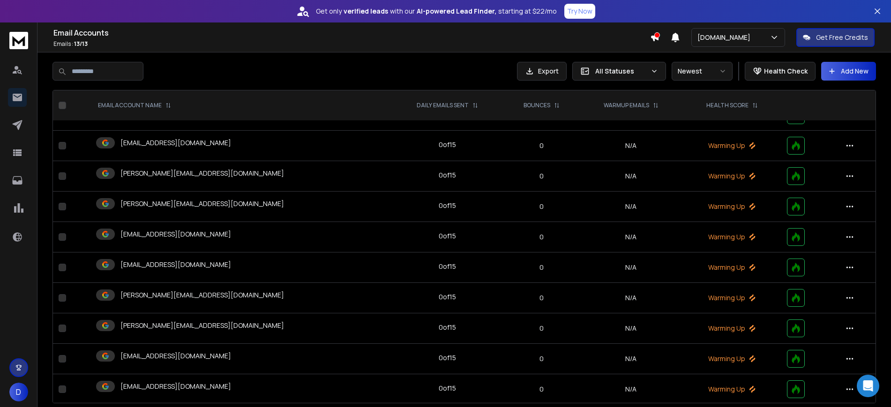
click at [830, 174] on button at bounding box center [850, 176] width 40 height 16
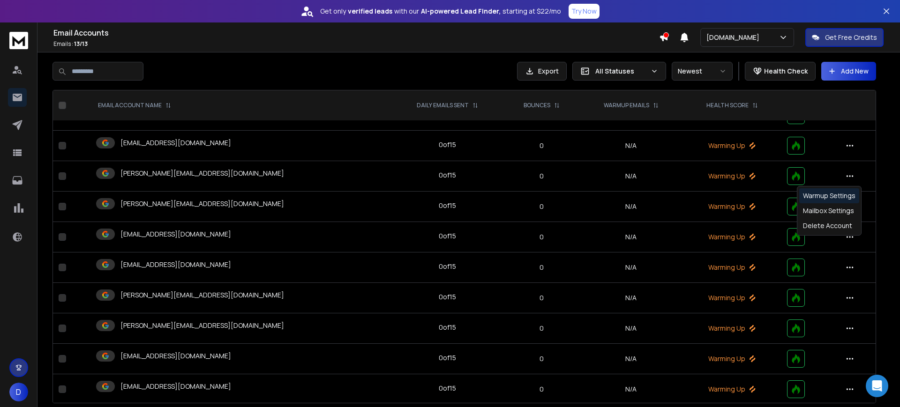
click at [812, 191] on div "Warmup Settings" at bounding box center [829, 195] width 60 height 15
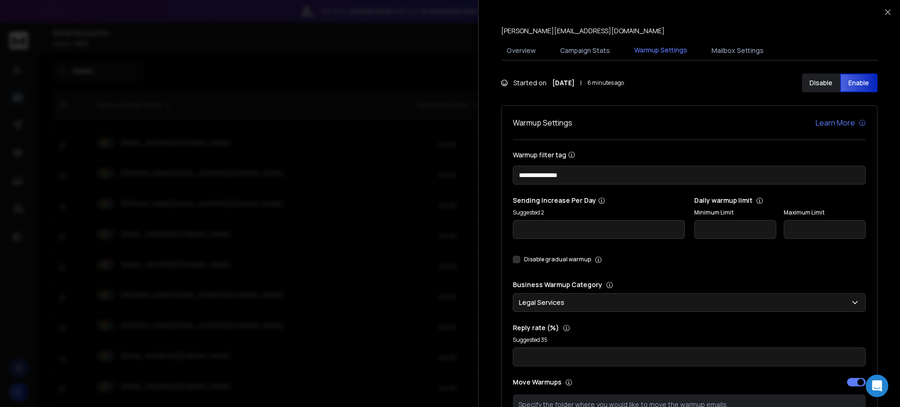
click at [107, 184] on div at bounding box center [450, 203] width 900 height 407
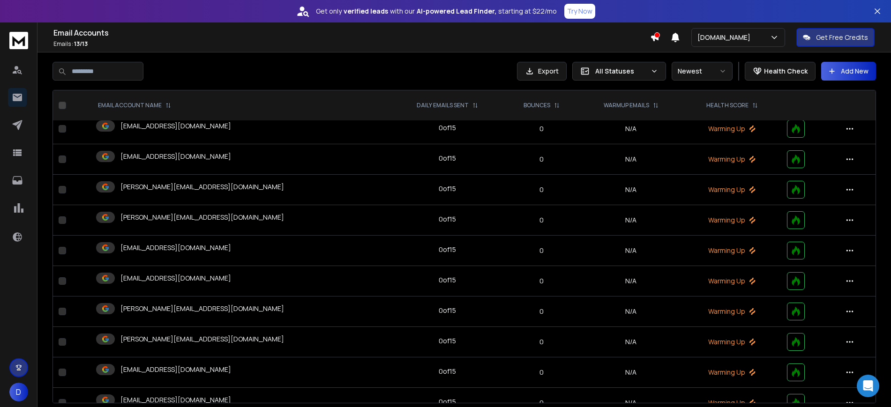
scroll to position [0, 0]
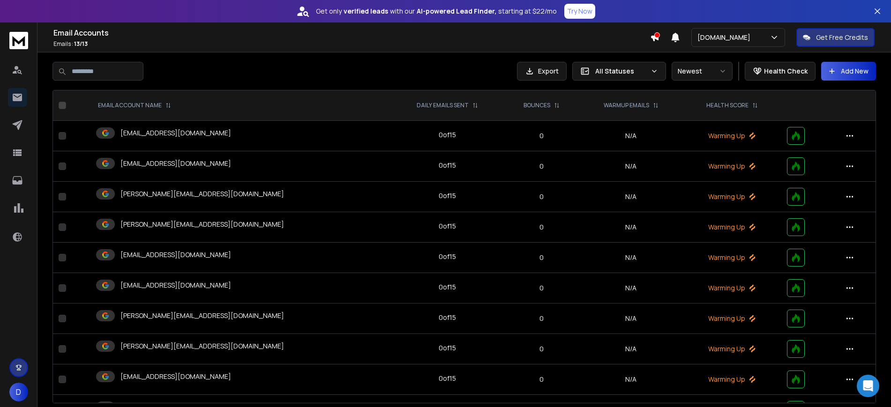
click at [843, 158] on button at bounding box center [850, 166] width 40 height 16
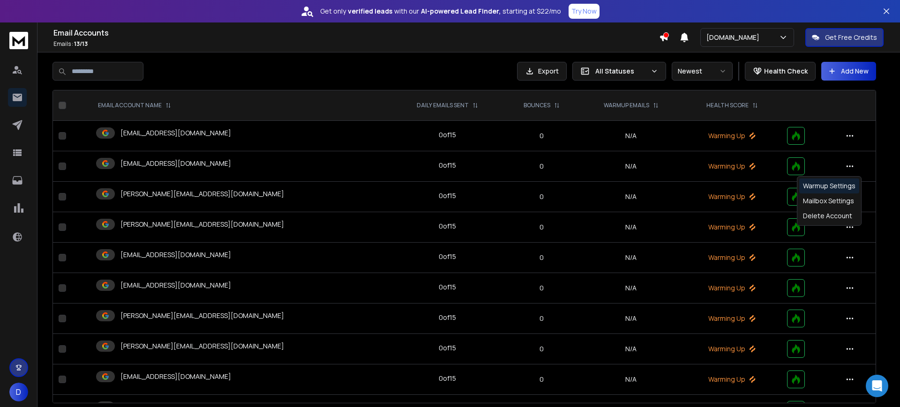
click at [830, 184] on div "Warmup Settings" at bounding box center [829, 186] width 60 height 15
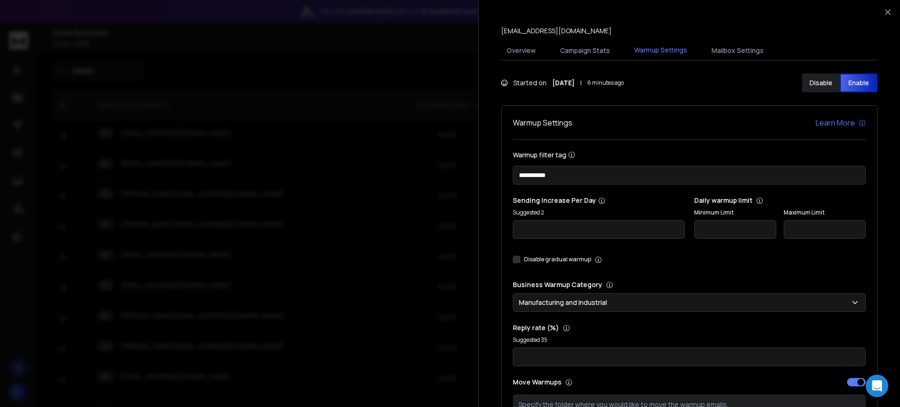
click at [146, 198] on div at bounding box center [450, 203] width 900 height 407
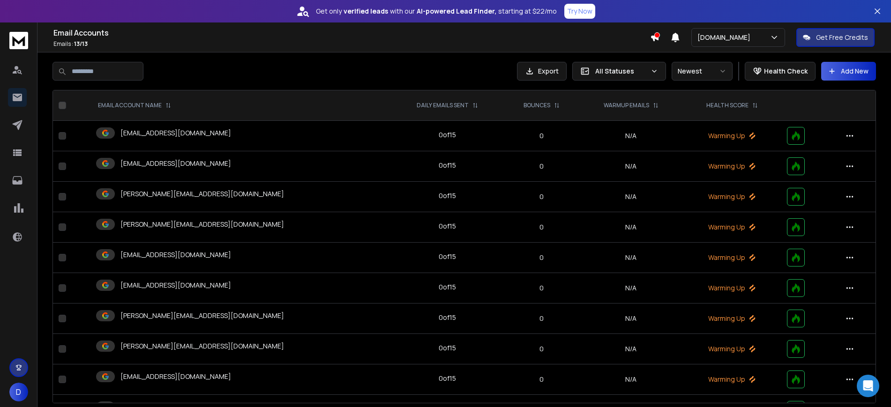
click at [845, 135] on icon at bounding box center [849, 136] width 8 height 8
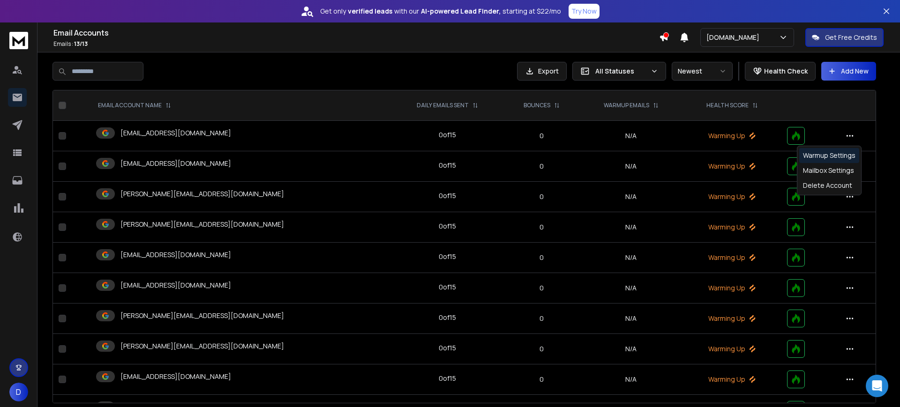
click at [838, 153] on div "Warmup Settings" at bounding box center [829, 155] width 60 height 15
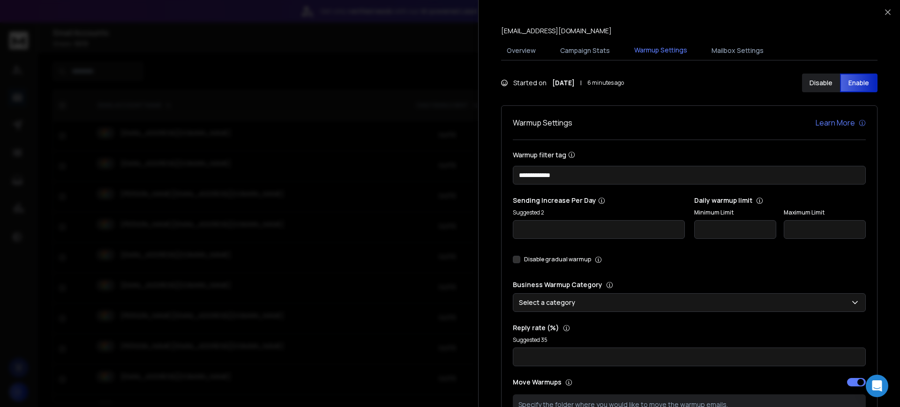
click at [342, 198] on div at bounding box center [450, 203] width 900 height 407
